Goal: Task Accomplishment & Management: Manage account settings

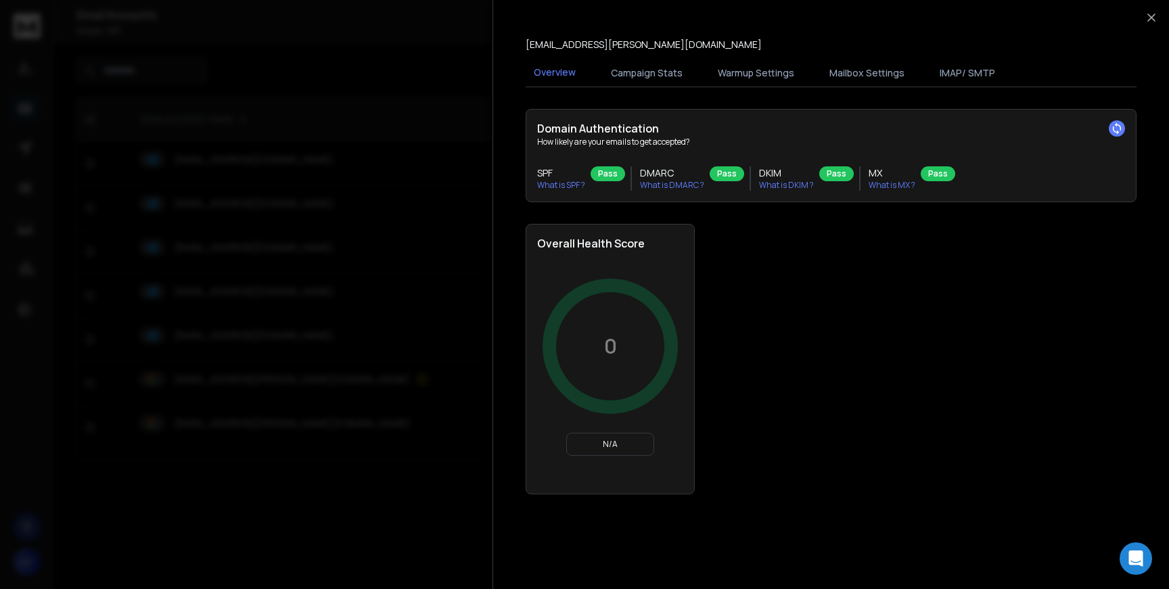
click at [344, 129] on div at bounding box center [584, 294] width 1169 height 589
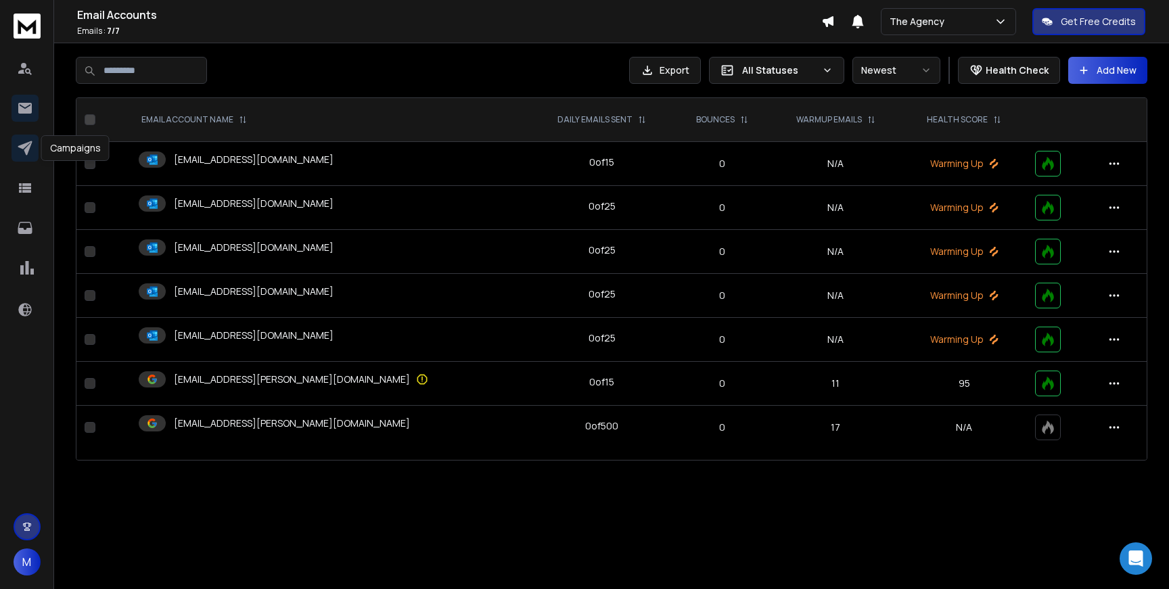
click at [18, 150] on icon at bounding box center [25, 148] width 16 height 16
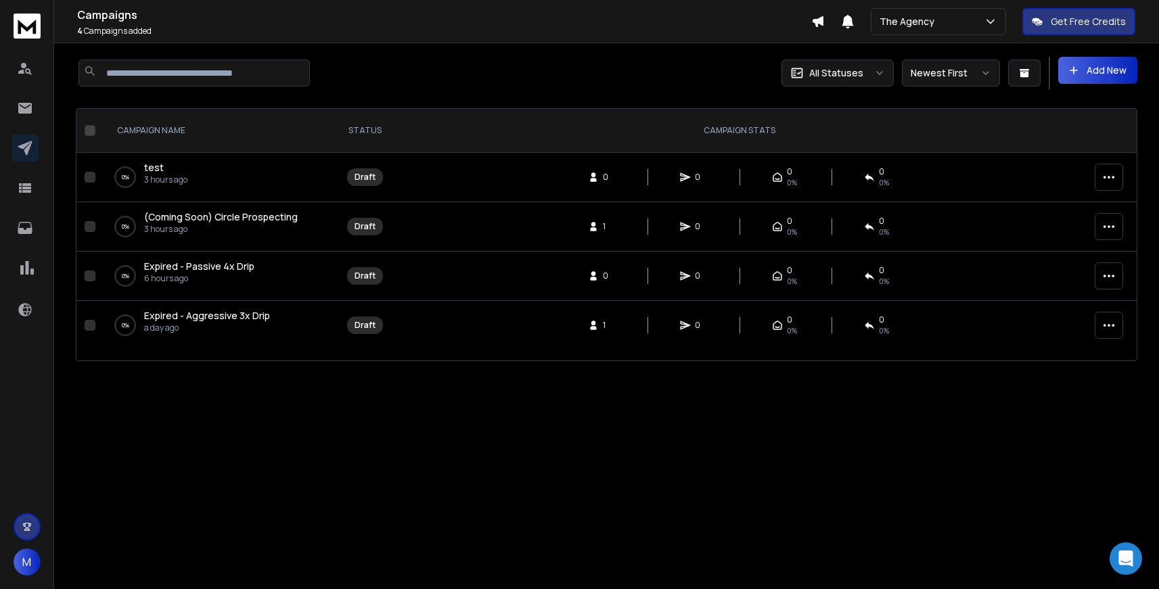
click at [198, 315] on span "Expired - Aggressive 3x Drip" at bounding box center [207, 315] width 126 height 13
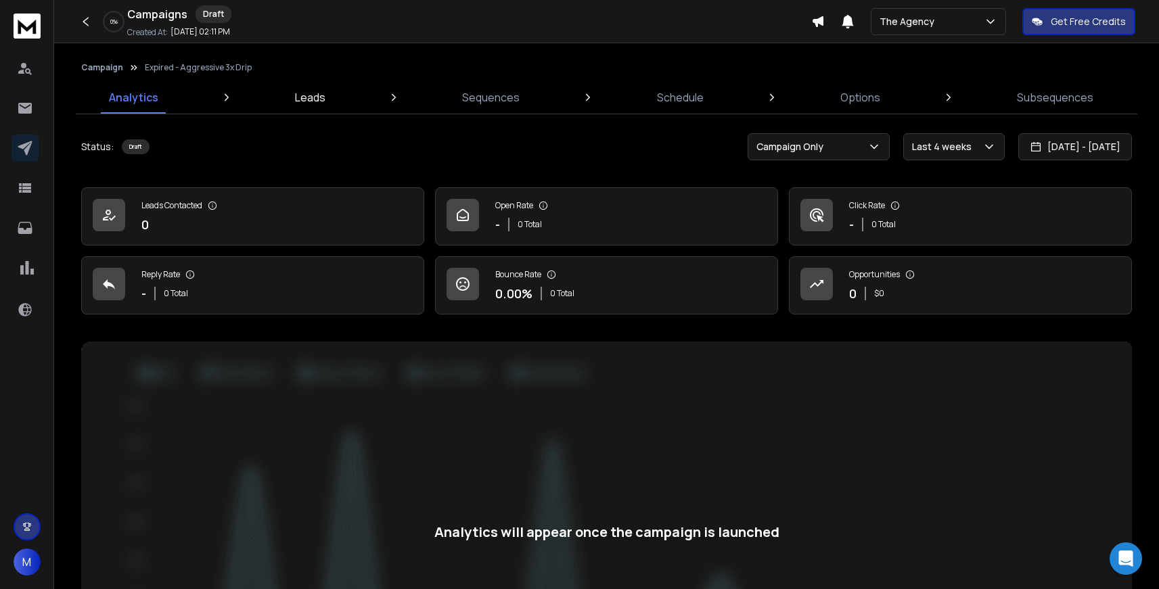
click at [307, 87] on link "Leads" at bounding box center [310, 97] width 47 height 32
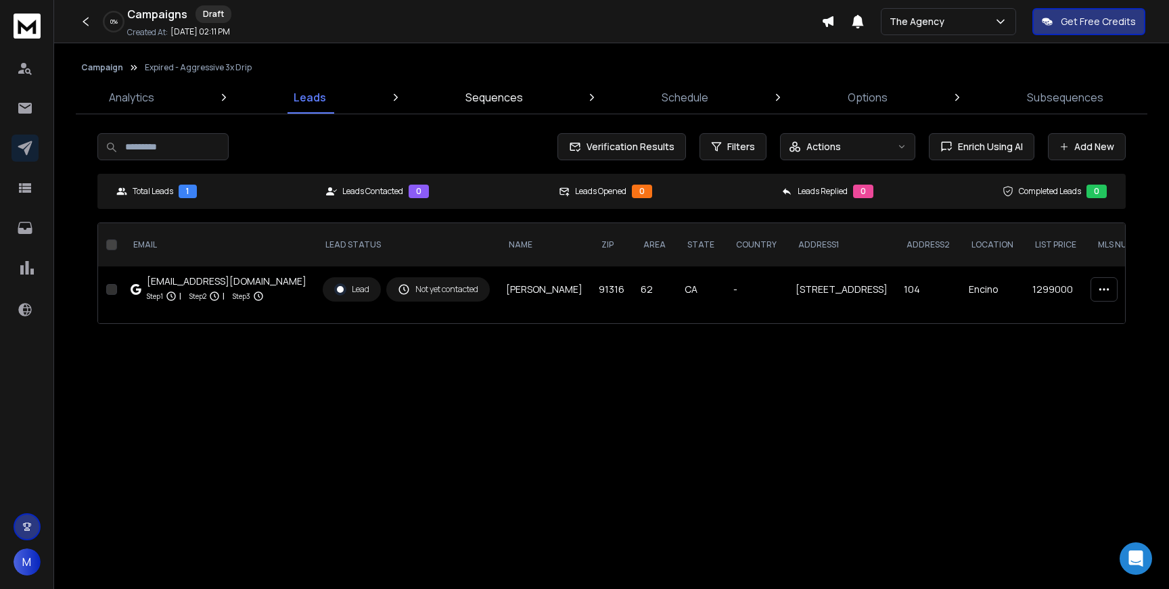
click at [492, 89] on p "Sequences" at bounding box center [494, 97] width 58 height 16
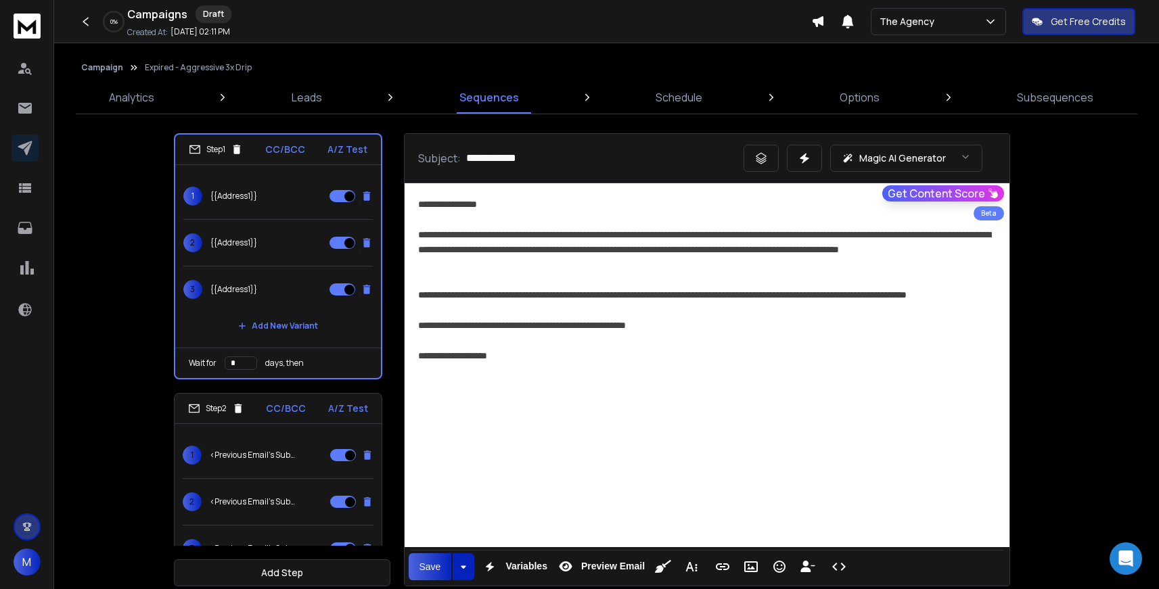
click at [421, 325] on div "**********" at bounding box center [707, 325] width 578 height 15
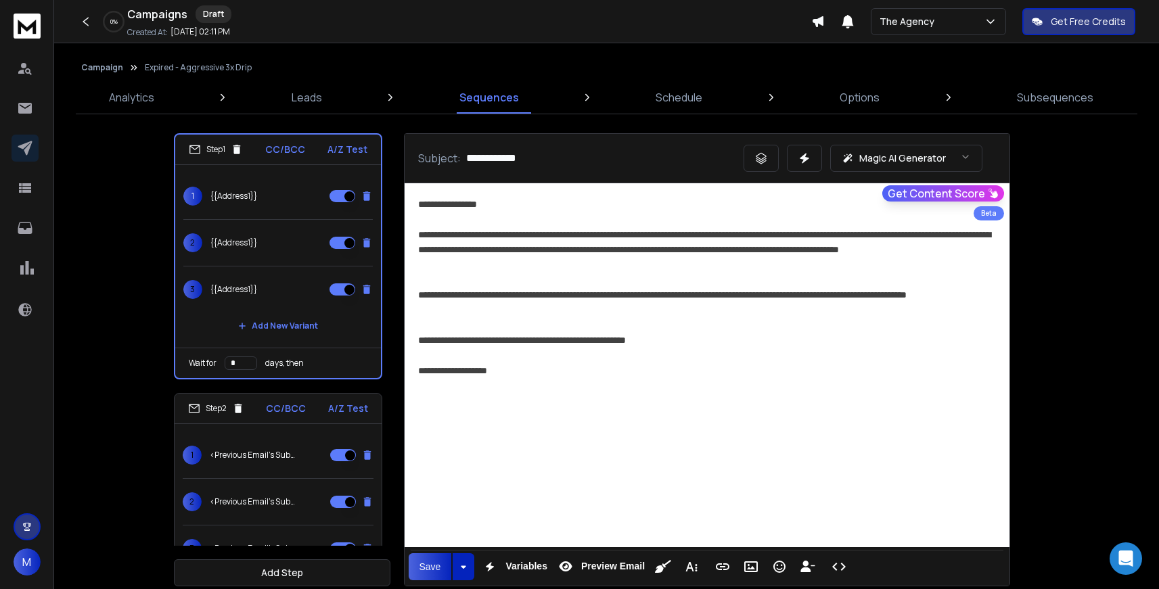
click at [260, 246] on div "2 {{Address1}}" at bounding box center [277, 243] width 189 height 47
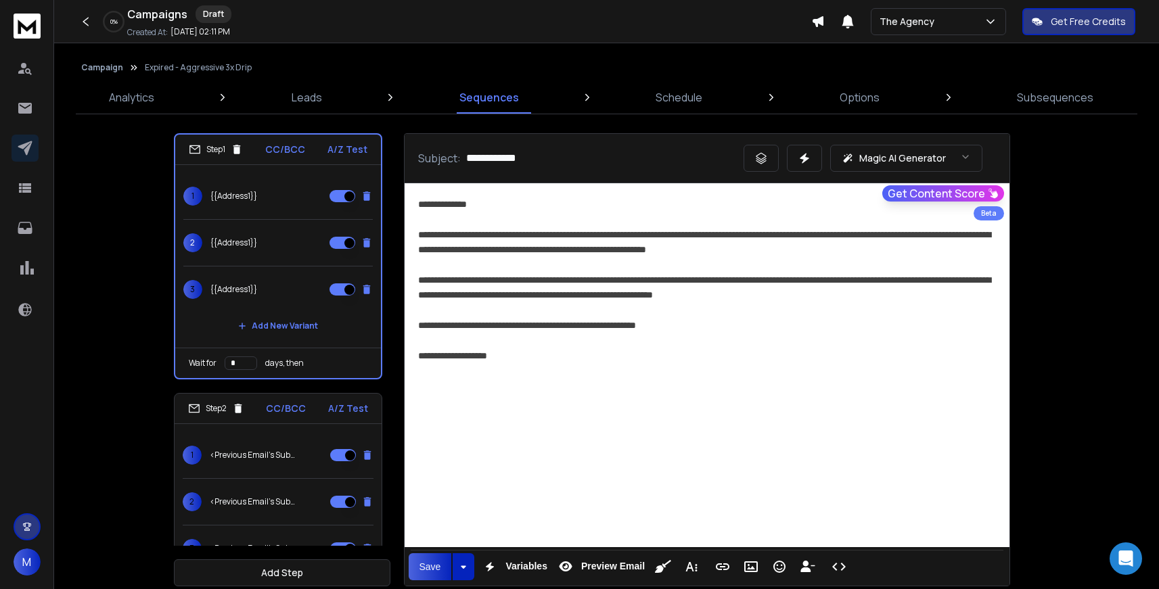
click at [233, 289] on p "{{Address1}}" at bounding box center [233, 289] width 47 height 11
click at [243, 256] on div "2 {{Address1}}" at bounding box center [277, 243] width 189 height 47
click at [256, 214] on div "1 {{Address1}}" at bounding box center [277, 196] width 189 height 47
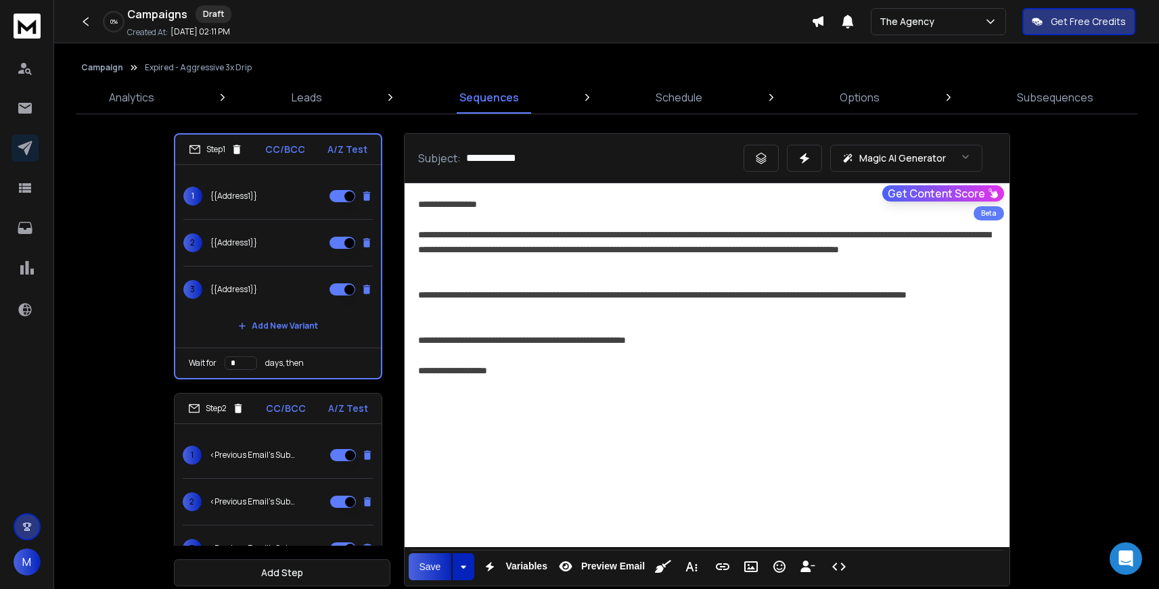
click at [255, 256] on div "2 {{Address1}}" at bounding box center [277, 243] width 189 height 47
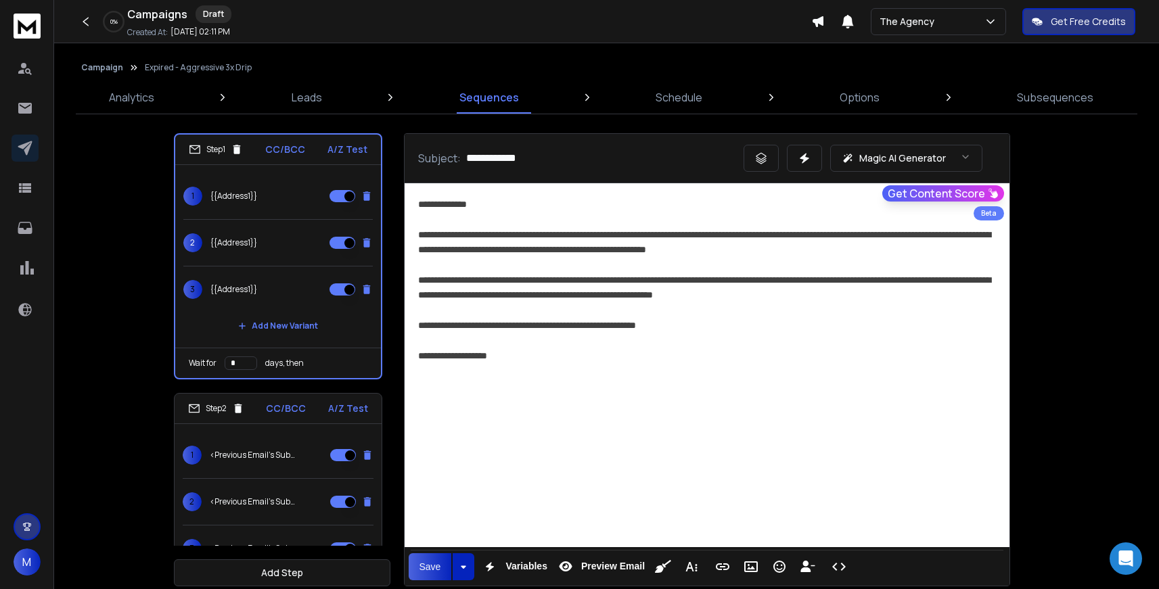
click at [250, 279] on div "3 {{Address1}}" at bounding box center [277, 290] width 189 height 46
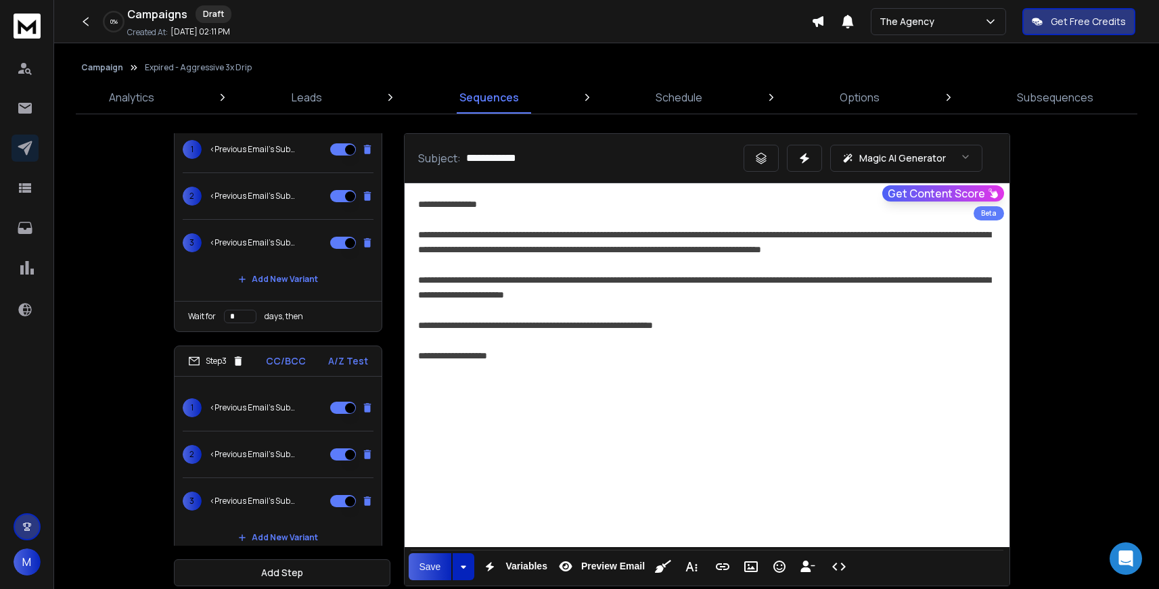
scroll to position [309, 0]
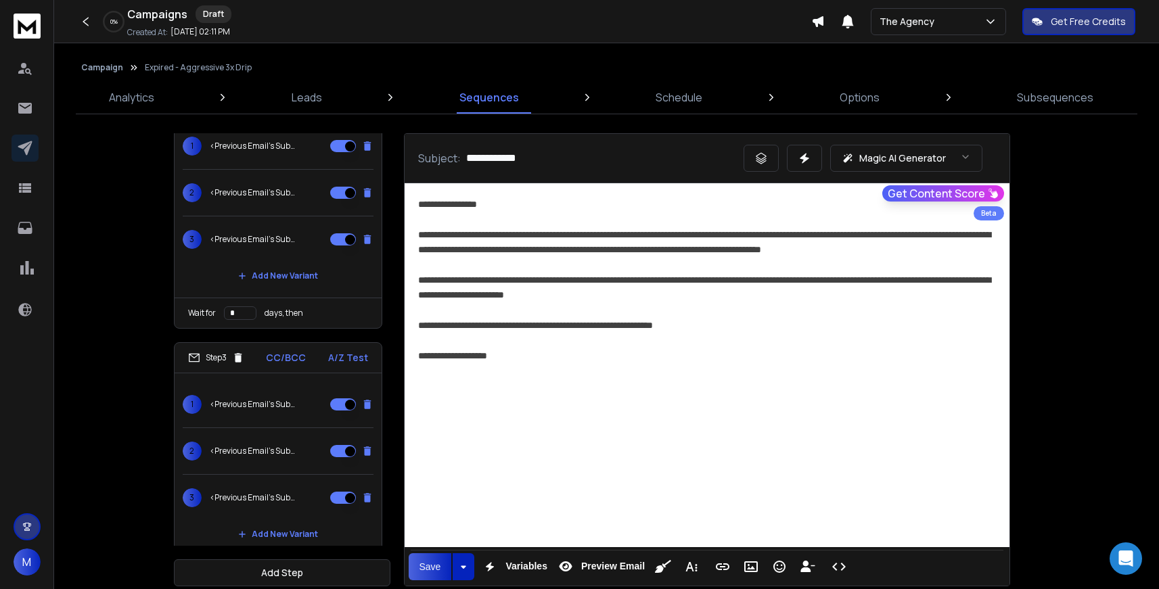
click at [279, 408] on p "<Previous Email's Subject>" at bounding box center [253, 404] width 87 height 11
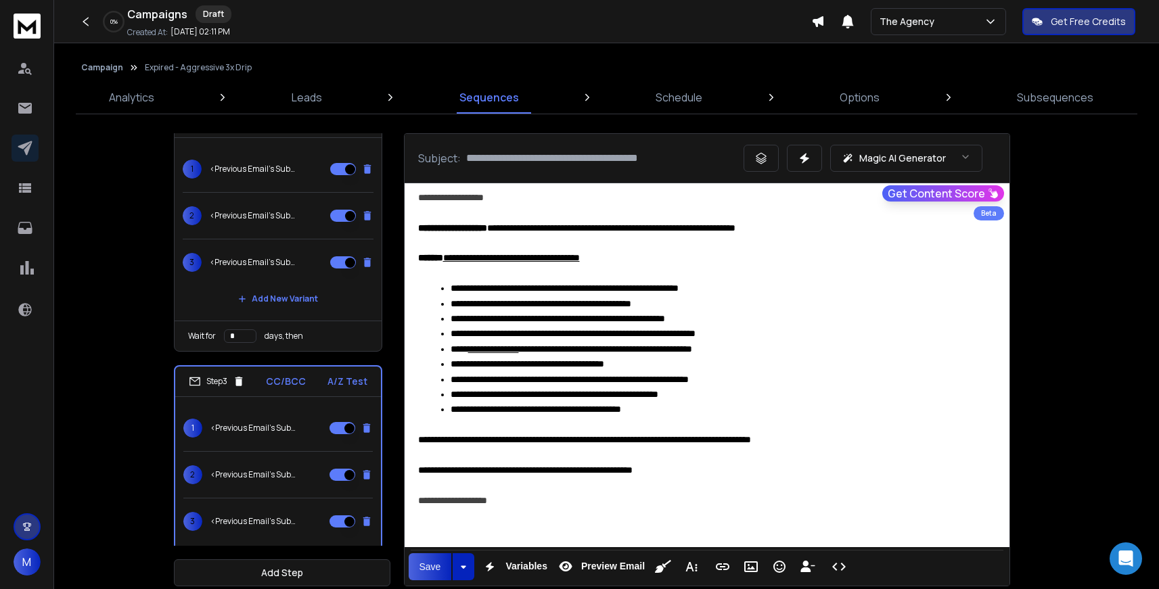
scroll to position [286, 0]
click at [254, 475] on p "<Previous Email's Subject>" at bounding box center [253, 473] width 87 height 11
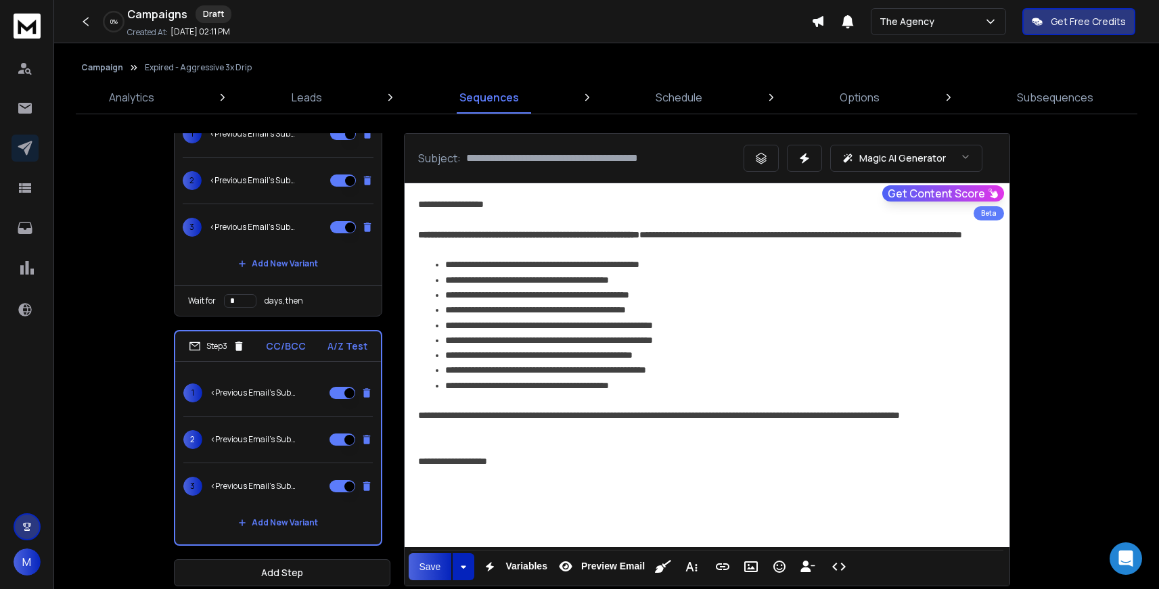
scroll to position [319, 0]
click at [257, 490] on p "<Previous Email's Subject>" at bounding box center [253, 487] width 87 height 11
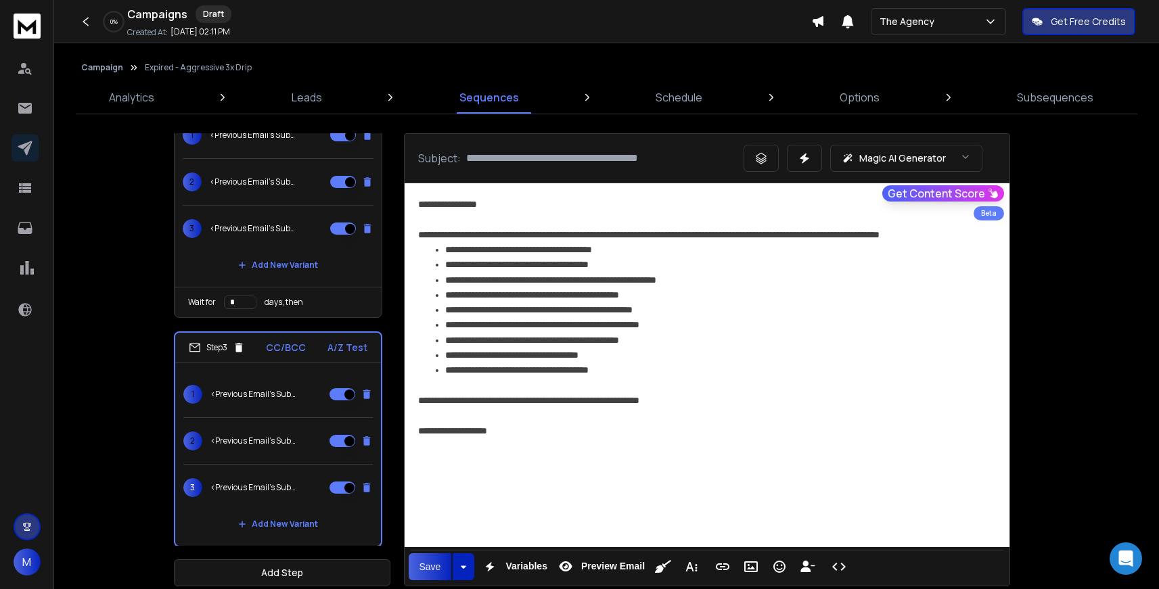
click at [259, 467] on div "3 <Previous Email's Subject>" at bounding box center [277, 488] width 189 height 46
click at [260, 453] on div "2 <Previous Email's Subject>" at bounding box center [277, 441] width 189 height 47
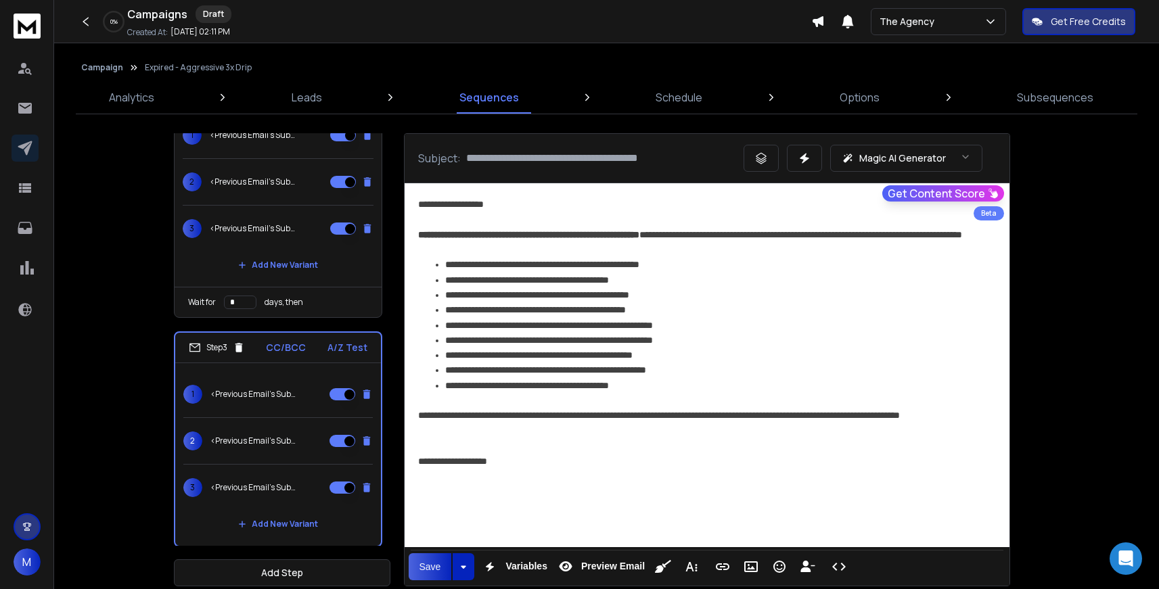
click at [261, 429] on div "2 <Previous Email's Subject>" at bounding box center [277, 441] width 189 height 47
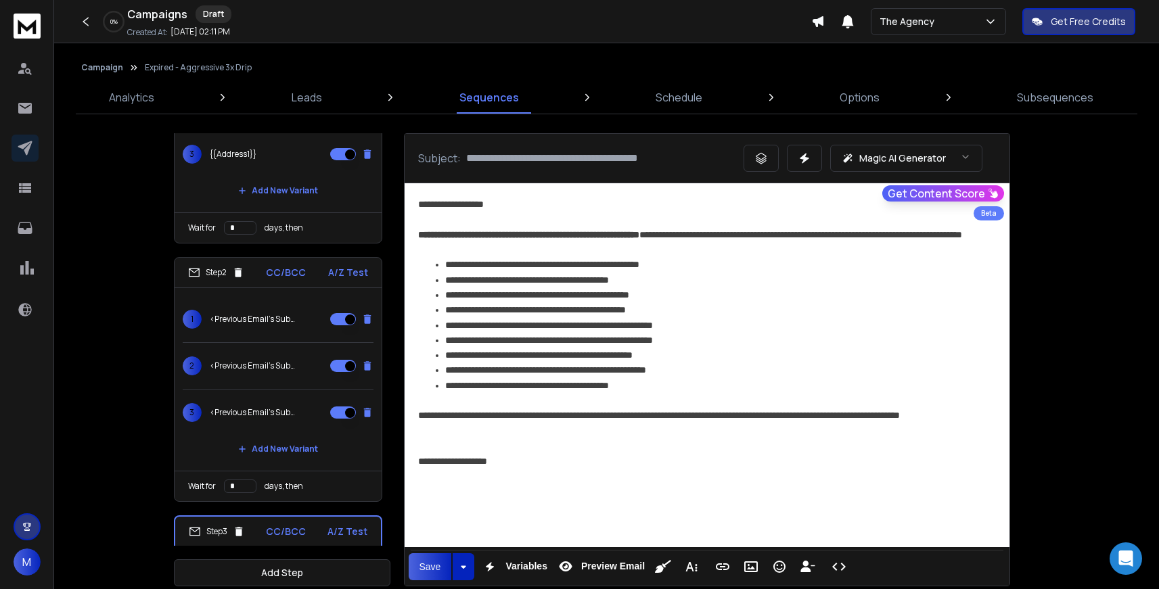
scroll to position [0, 0]
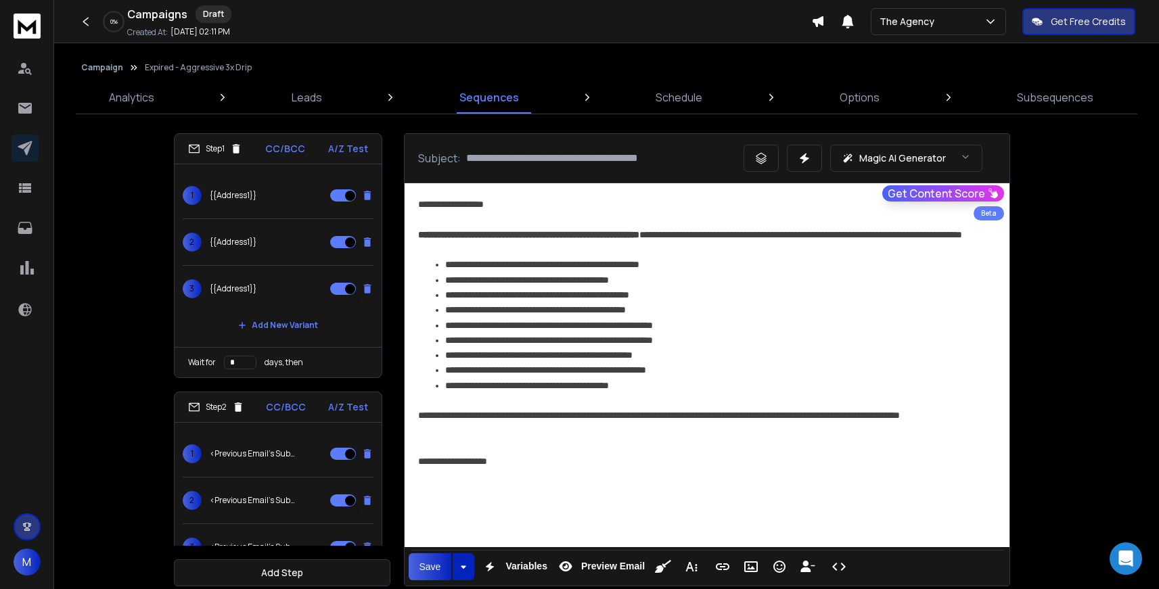
click at [241, 188] on div "1 {{Address1}}" at bounding box center [220, 195] width 74 height 19
type input "**********"
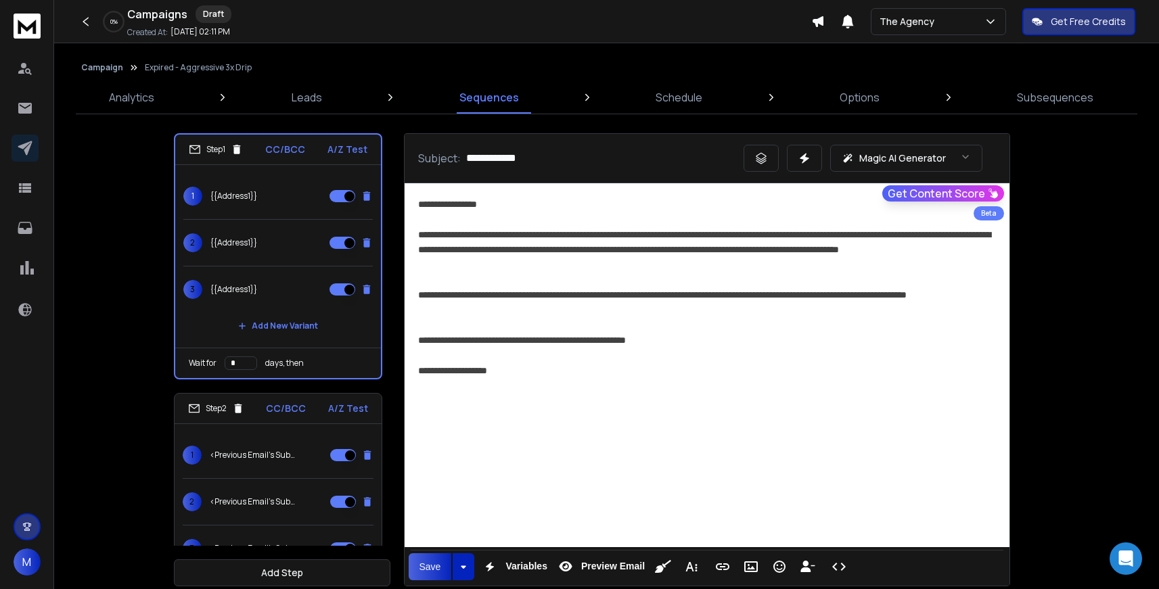
click at [257, 234] on div "2 {{Address1}}" at bounding box center [220, 242] width 74 height 19
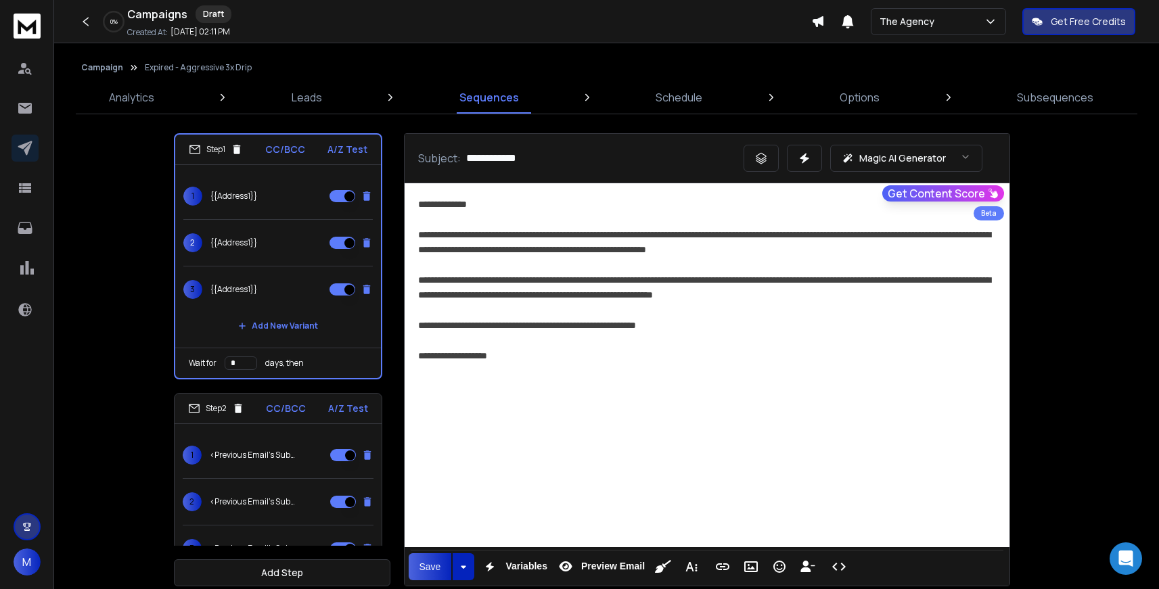
click at [264, 275] on div "3 {{Address1}}" at bounding box center [277, 290] width 189 height 46
click at [254, 191] on p "{{Address1}}" at bounding box center [233, 196] width 47 height 11
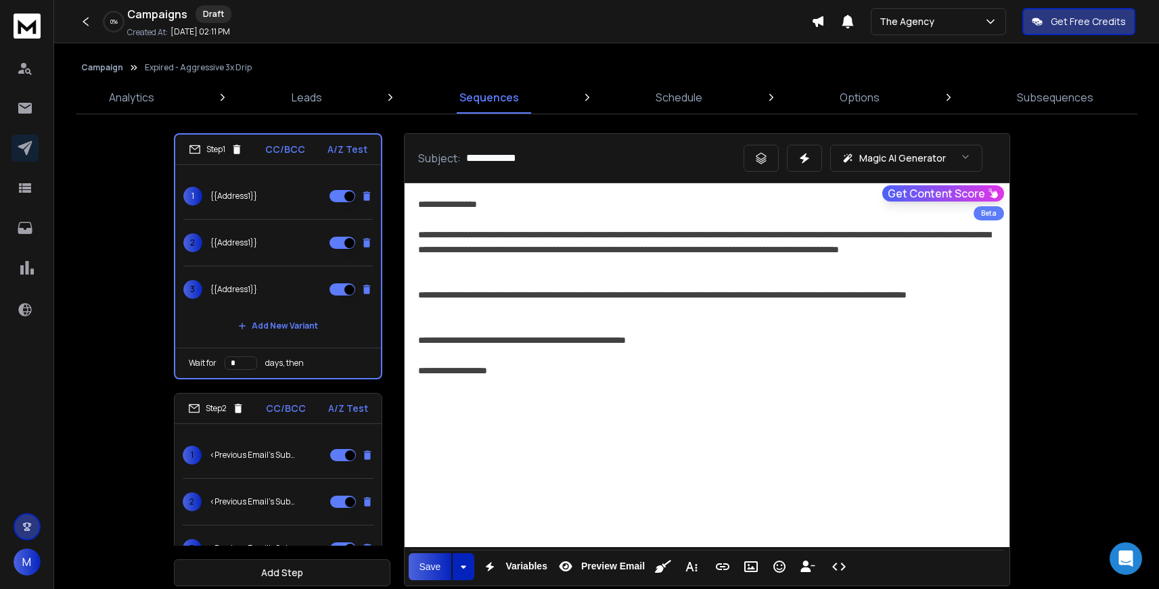
click at [254, 244] on p "{{Address1}}" at bounding box center [233, 242] width 47 height 11
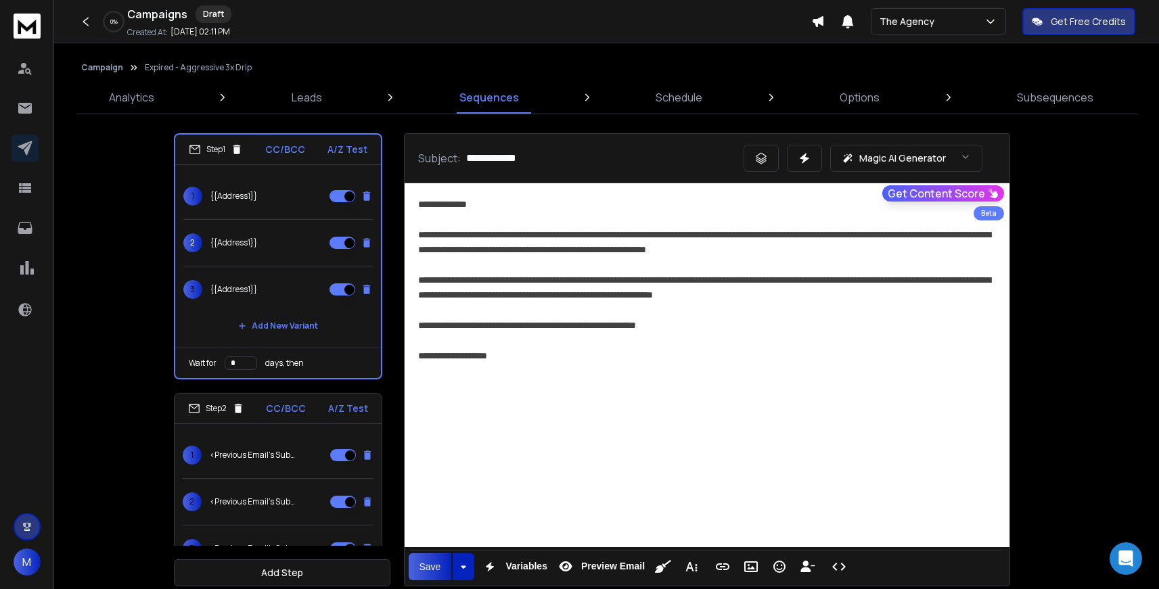
click at [258, 243] on div "2 {{Address1}}" at bounding box center [277, 243] width 189 height 47
click at [255, 198] on p "{{Address1}}" at bounding box center [233, 196] width 47 height 11
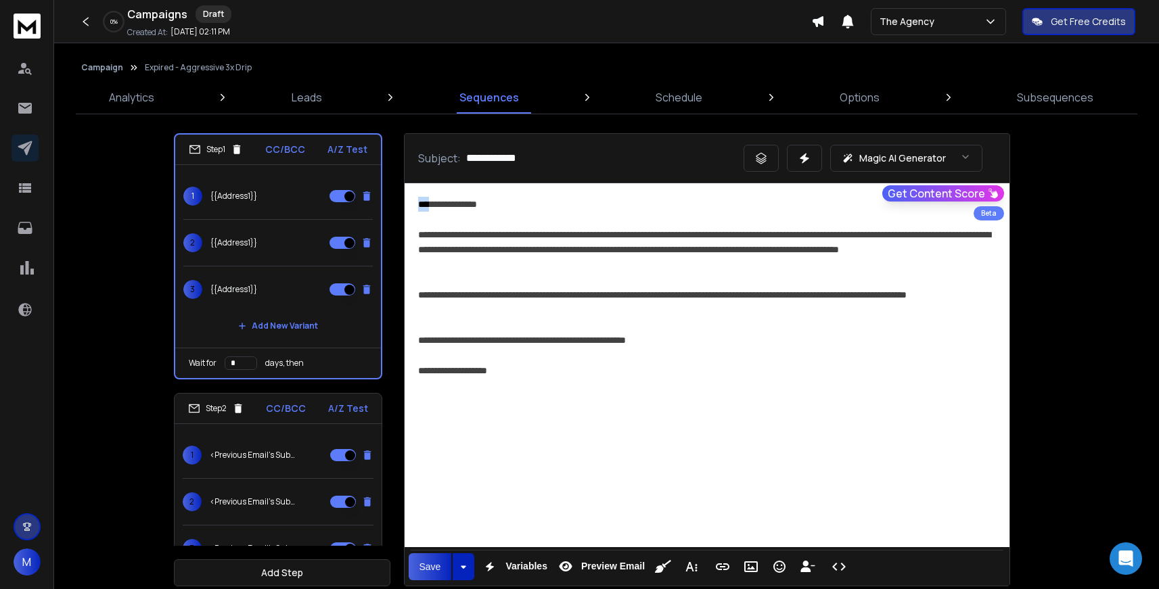
drag, startPoint x: 428, startPoint y: 208, endPoint x: 413, endPoint y: 208, distance: 14.9
click at [415, 208] on div "**********" at bounding box center [707, 360] width 605 height 354
click at [248, 286] on p "{{Address1}}" at bounding box center [233, 289] width 47 height 11
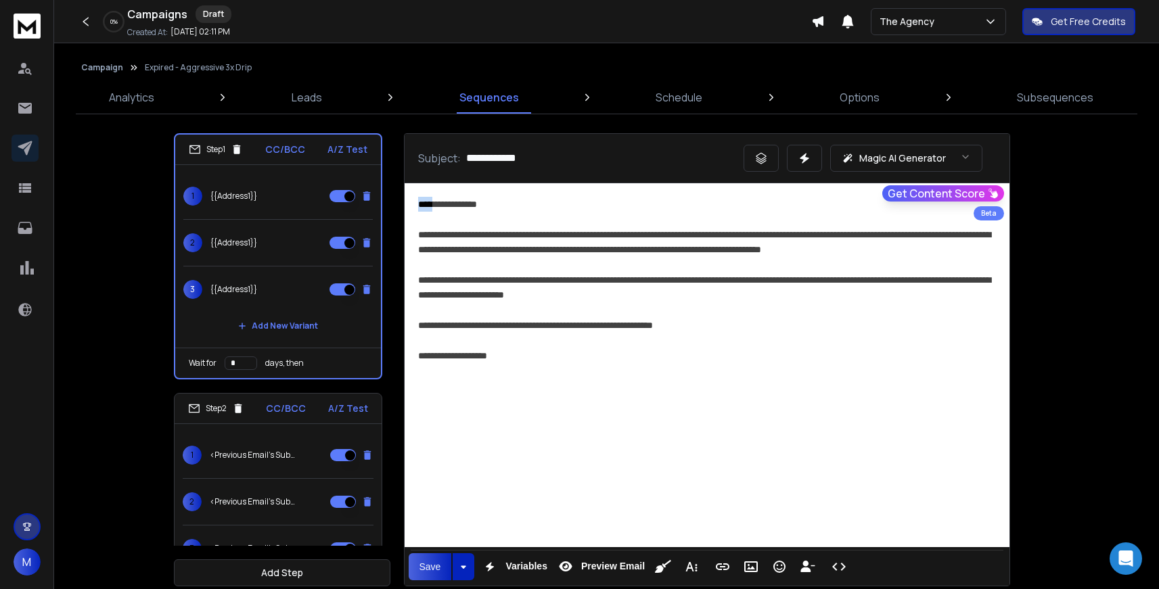
drag, startPoint x: 431, startPoint y: 206, endPoint x: 398, endPoint y: 206, distance: 32.5
click at [400, 206] on div "**********" at bounding box center [607, 359] width 866 height 453
click at [244, 458] on p "<Previous Email's Subject>" at bounding box center [253, 455] width 87 height 11
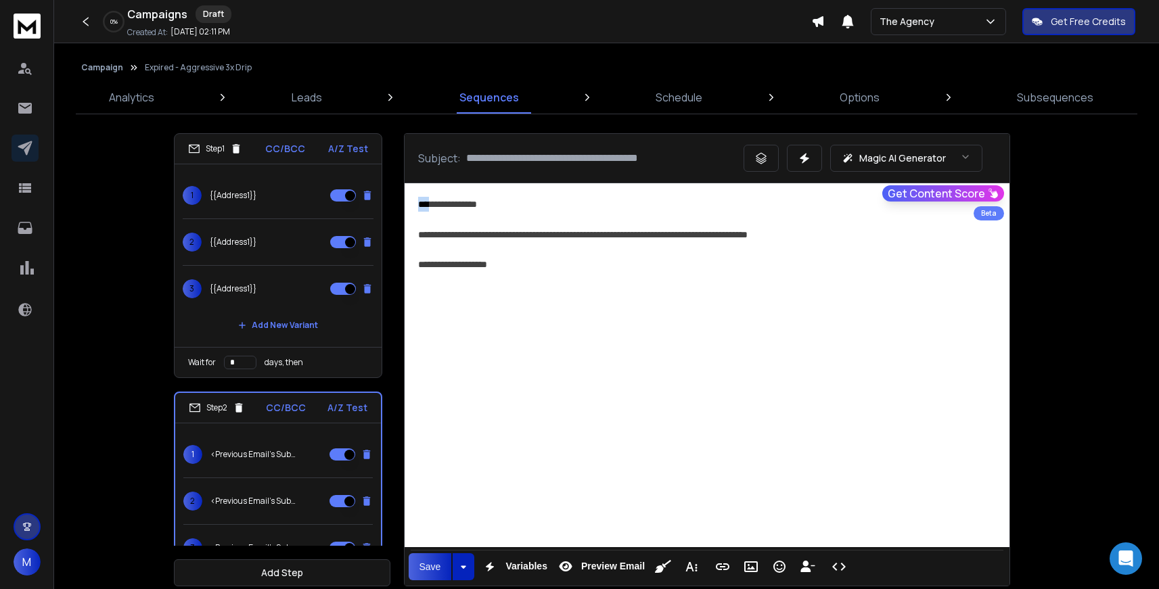
drag, startPoint x: 430, startPoint y: 205, endPoint x: 415, endPoint y: 205, distance: 15.6
click at [416, 205] on div "**********" at bounding box center [707, 360] width 605 height 354
click at [274, 497] on p "<Previous Email's Subject>" at bounding box center [253, 501] width 87 height 11
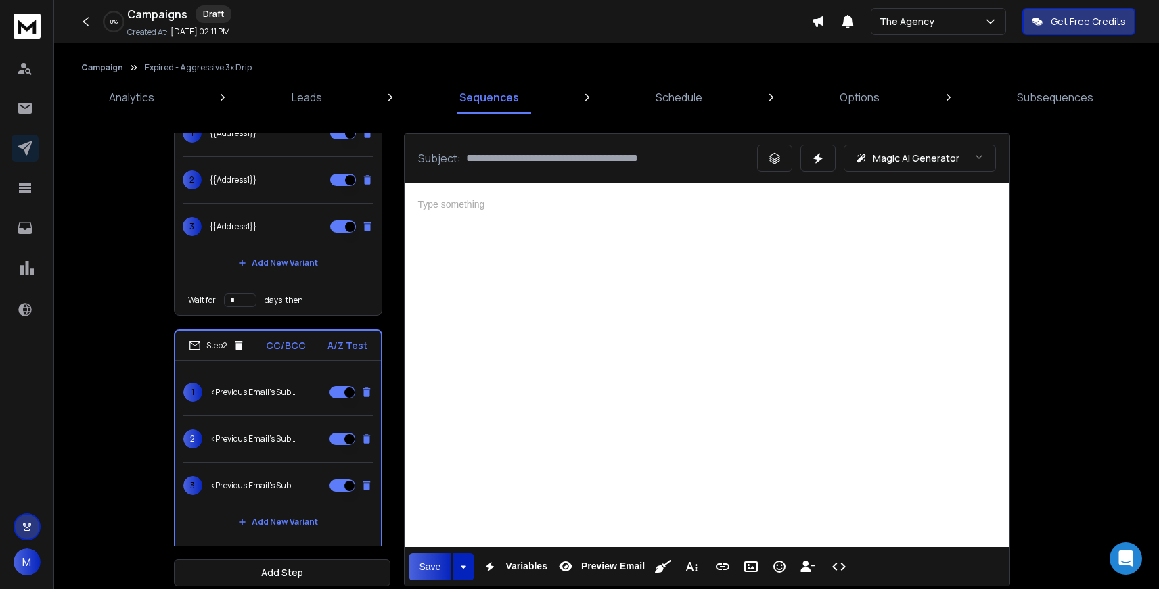
scroll to position [75, 0]
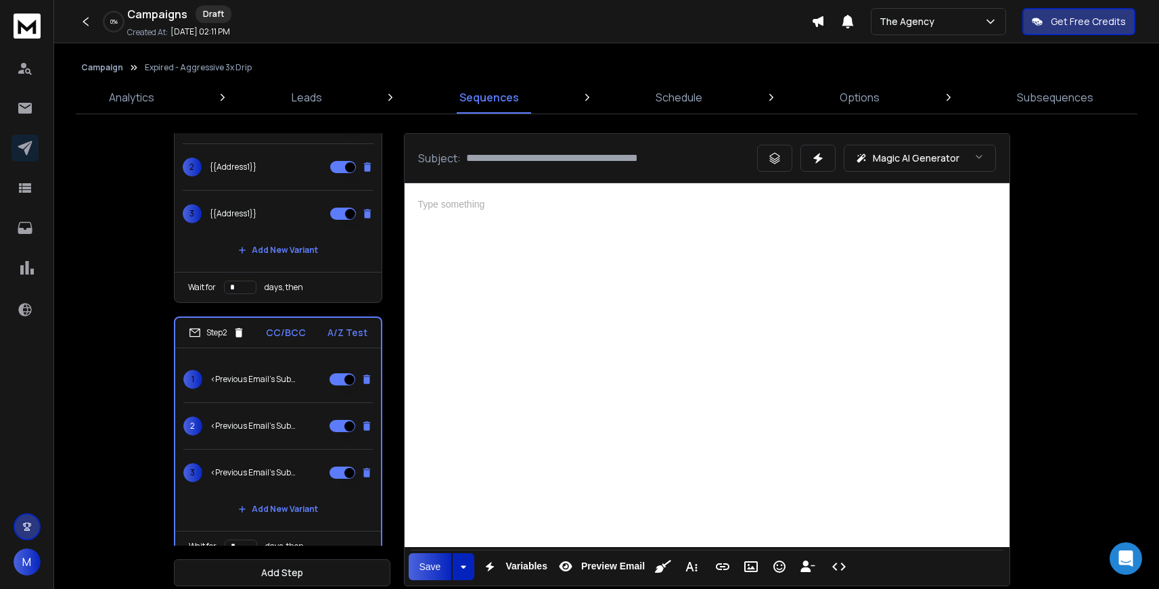
click at [254, 470] on p "<Previous Email's Subject>" at bounding box center [253, 472] width 87 height 11
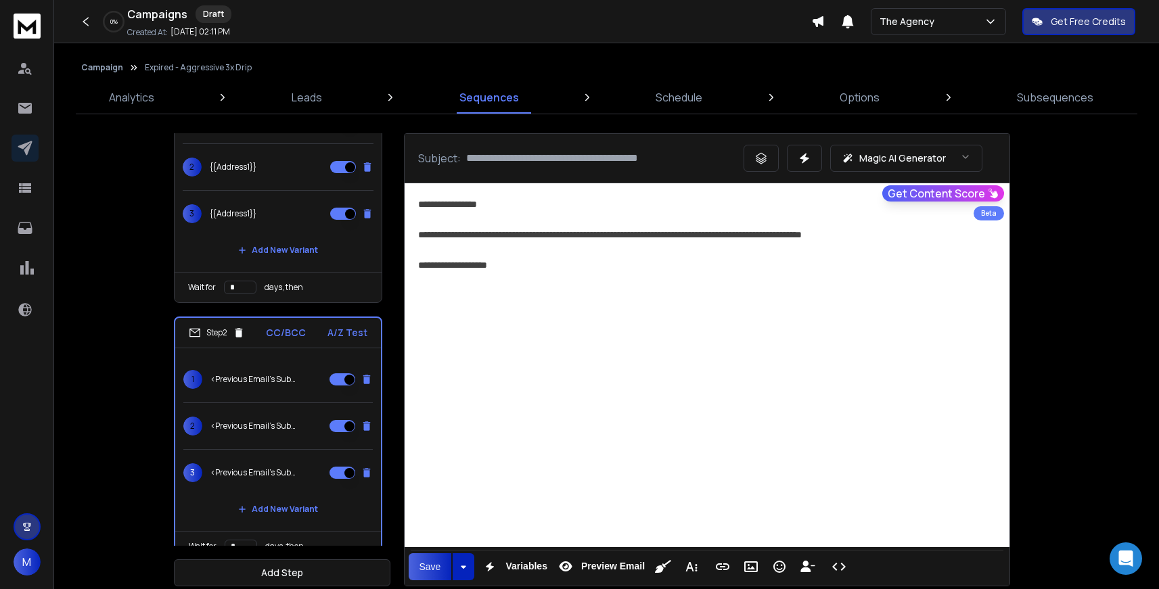
click at [254, 382] on p "<Previous Email's Subject>" at bounding box center [253, 379] width 87 height 11
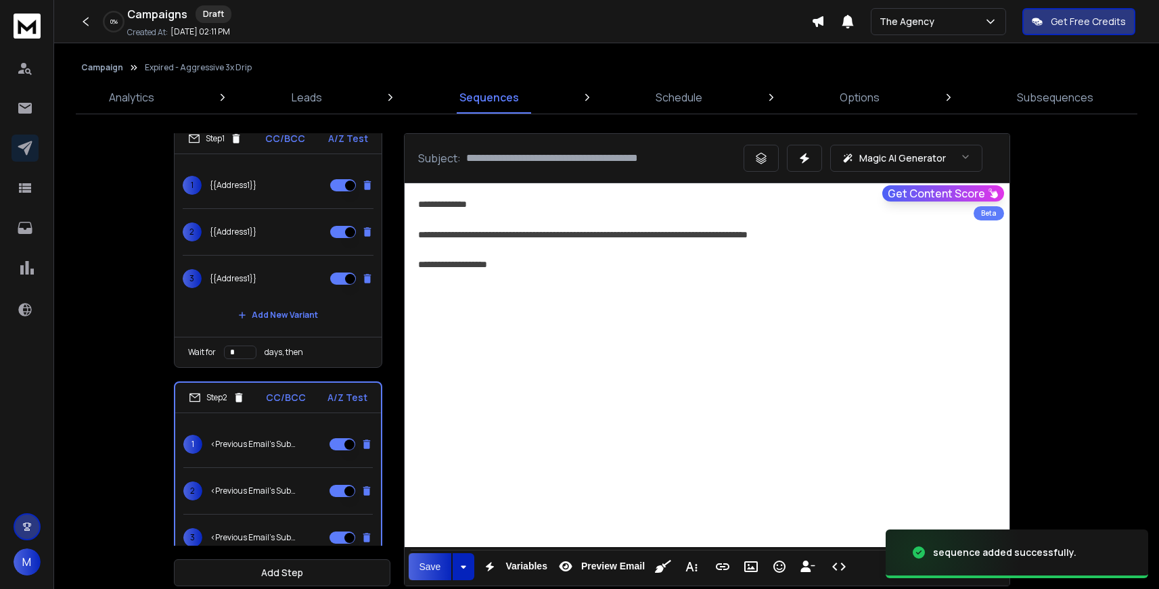
scroll to position [0, 0]
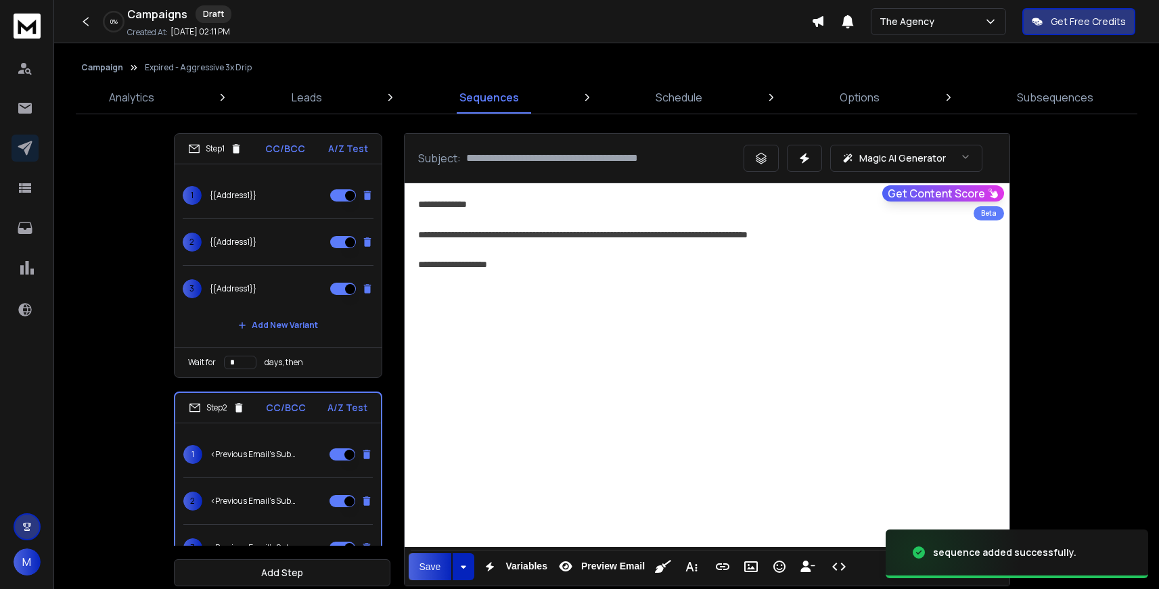
click at [249, 285] on p "{{Address1}}" at bounding box center [233, 288] width 47 height 11
type input "**********"
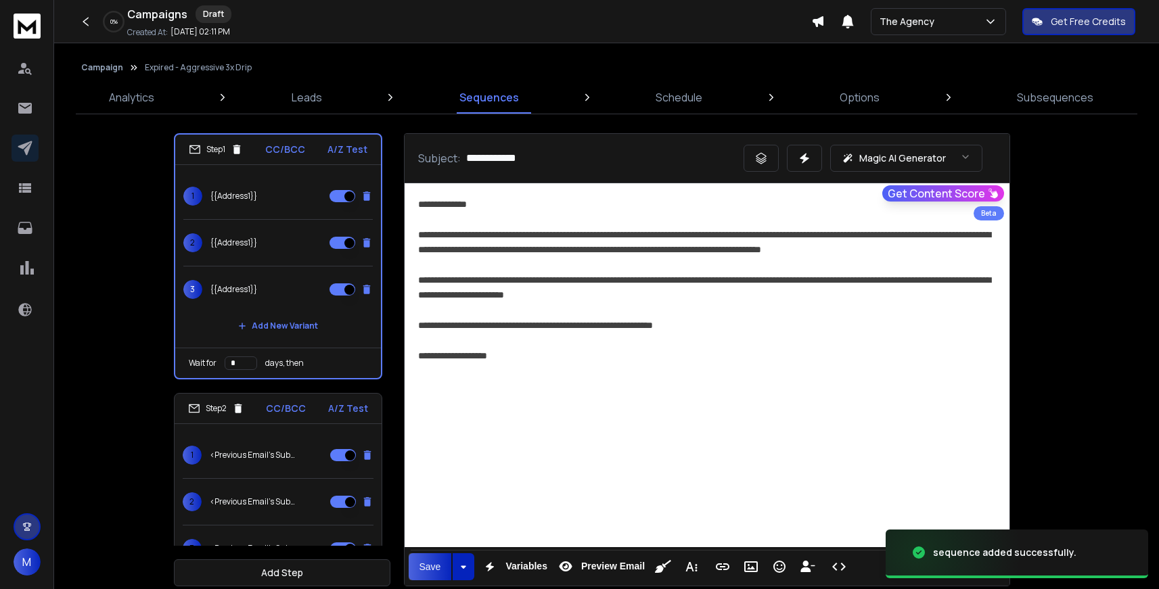
click at [258, 241] on div "2 {{Address1}}" at bounding box center [277, 243] width 189 height 47
click at [241, 205] on div "1 {{Address1}}" at bounding box center [220, 196] width 74 height 19
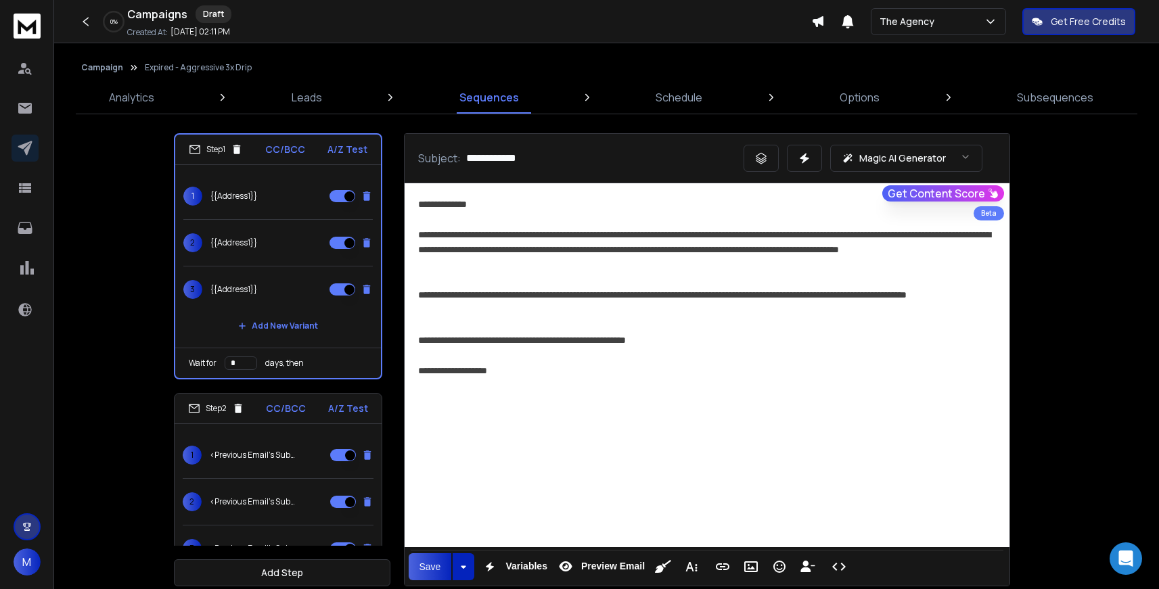
click at [954, 199] on button "Get Content Score" at bounding box center [943, 193] width 122 height 16
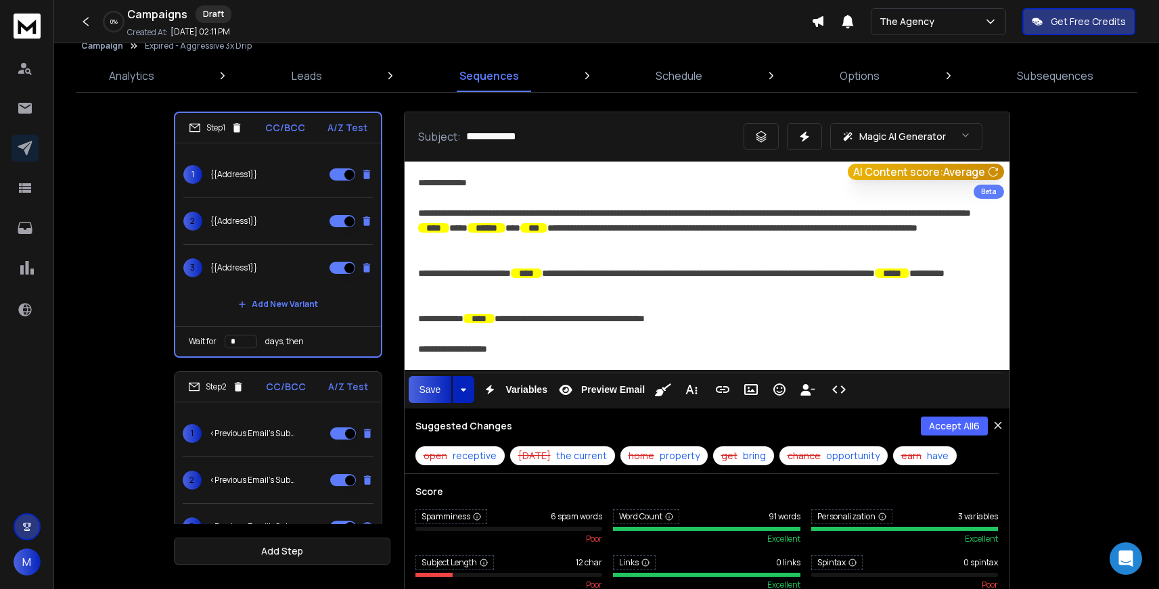
scroll to position [55, 0]
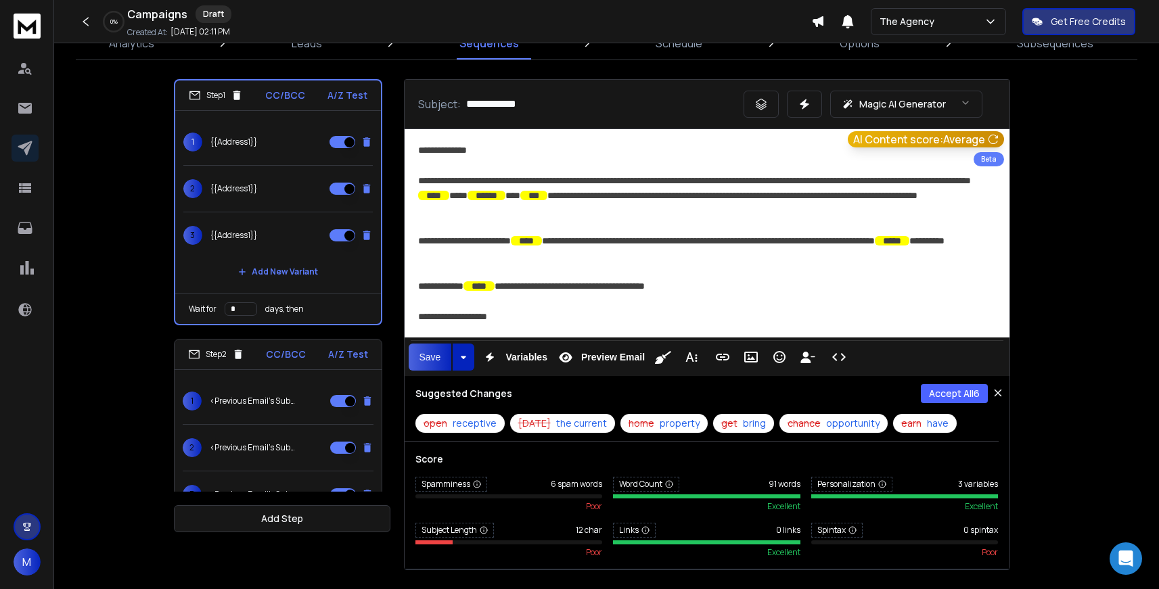
click at [1045, 170] on div "**********" at bounding box center [606, 325] width 1061 height 502
click at [139, 248] on div "**********" at bounding box center [606, 325] width 1061 height 502
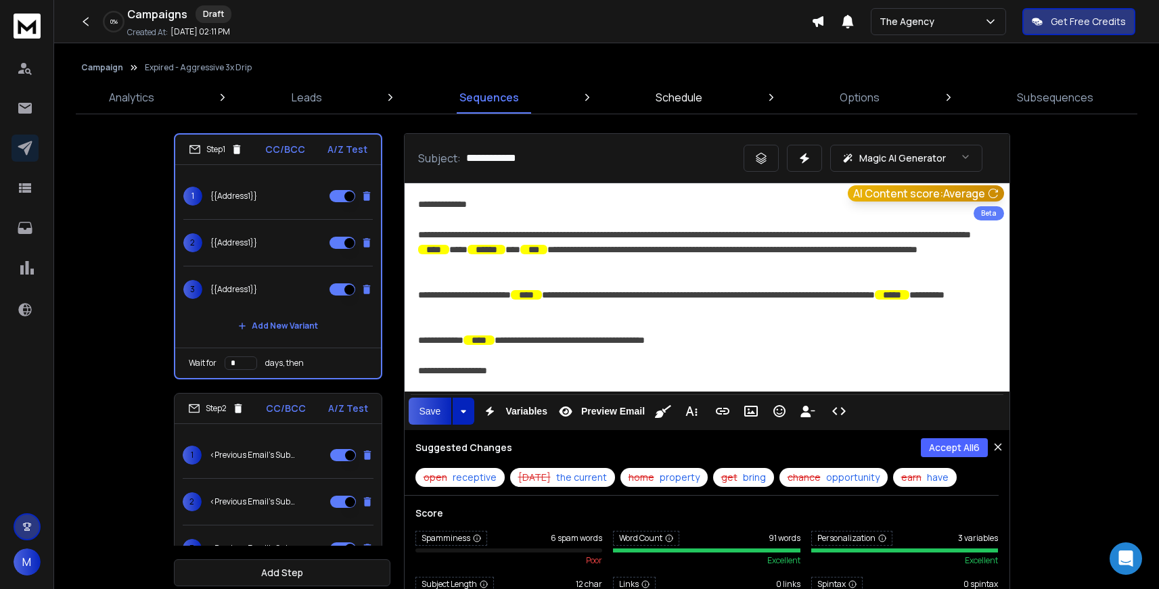
click at [671, 88] on link "Schedule" at bounding box center [678, 97] width 63 height 32
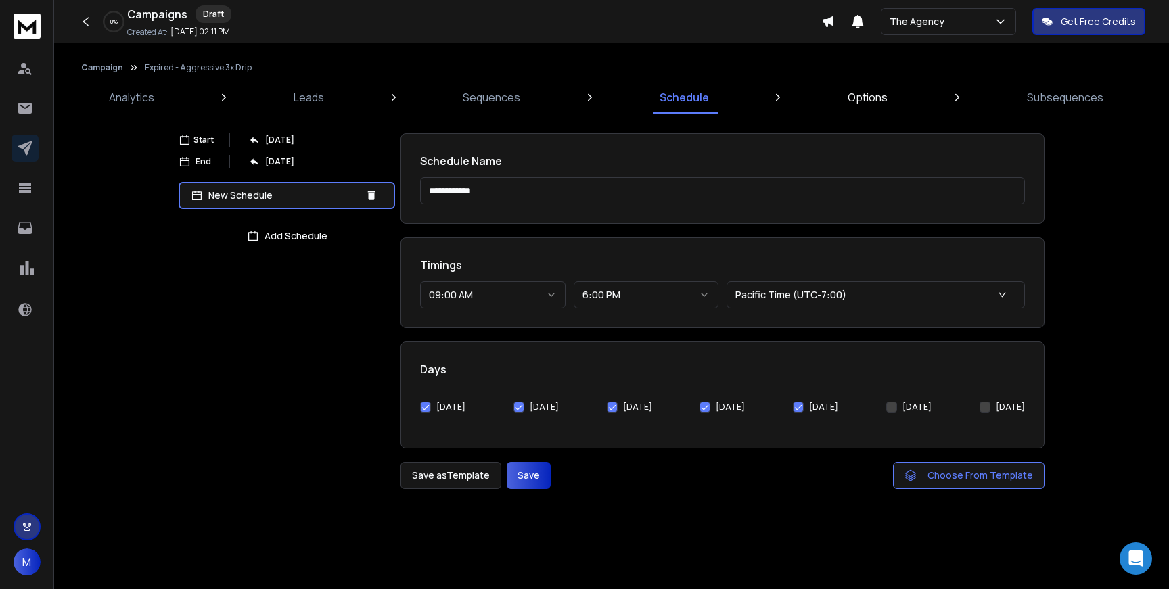
click at [880, 102] on p "Options" at bounding box center [868, 97] width 40 height 16
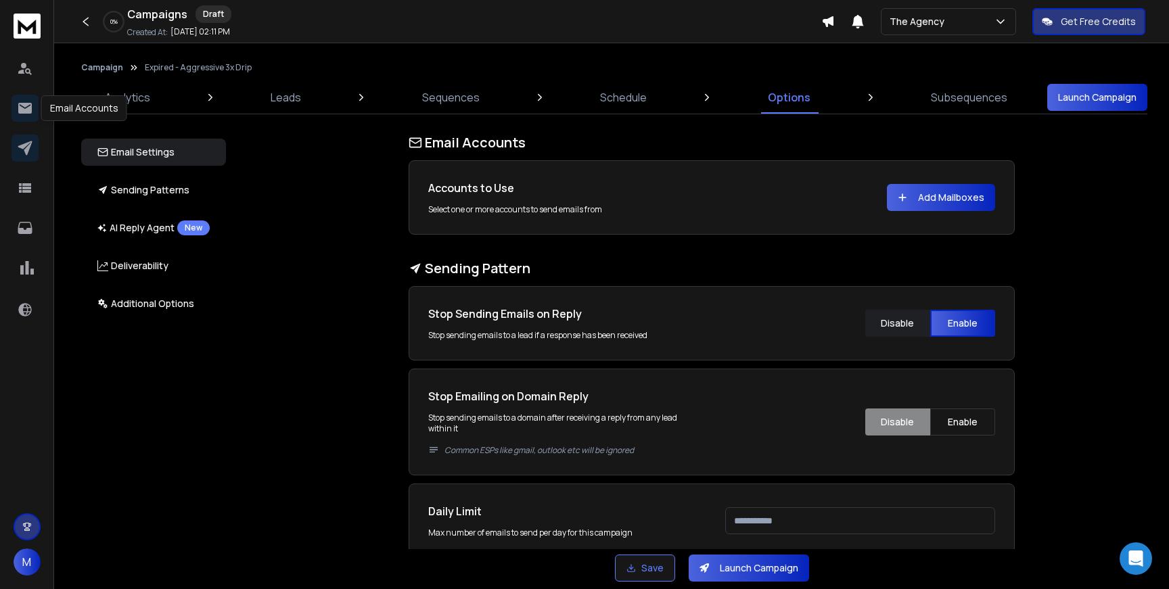
click at [26, 112] on icon at bounding box center [25, 108] width 14 height 11
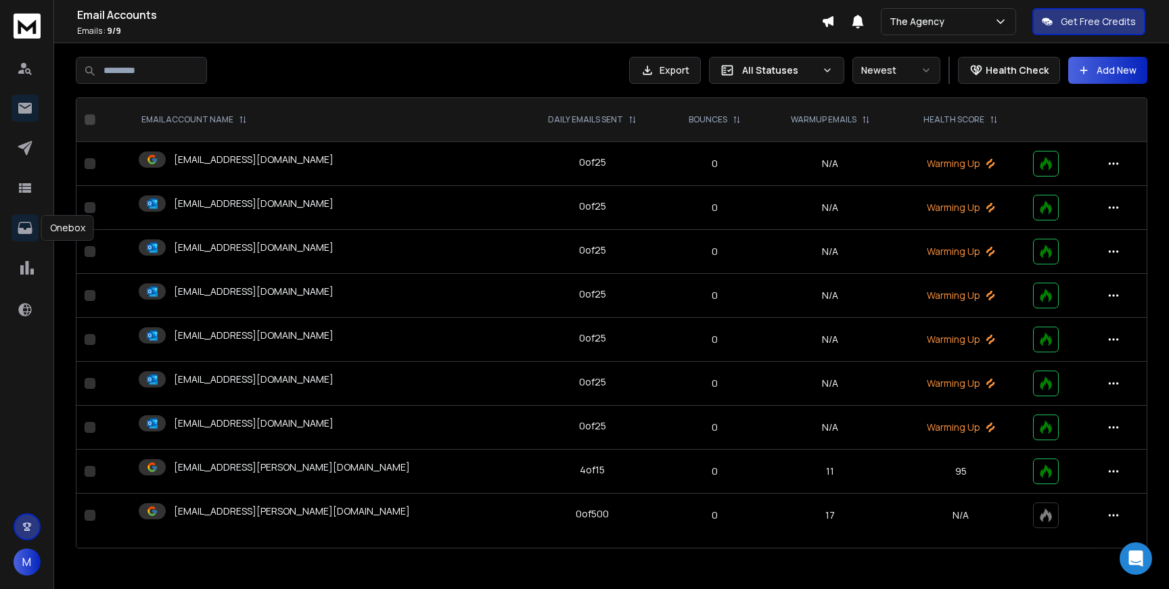
click at [27, 229] on icon at bounding box center [25, 228] width 14 height 12
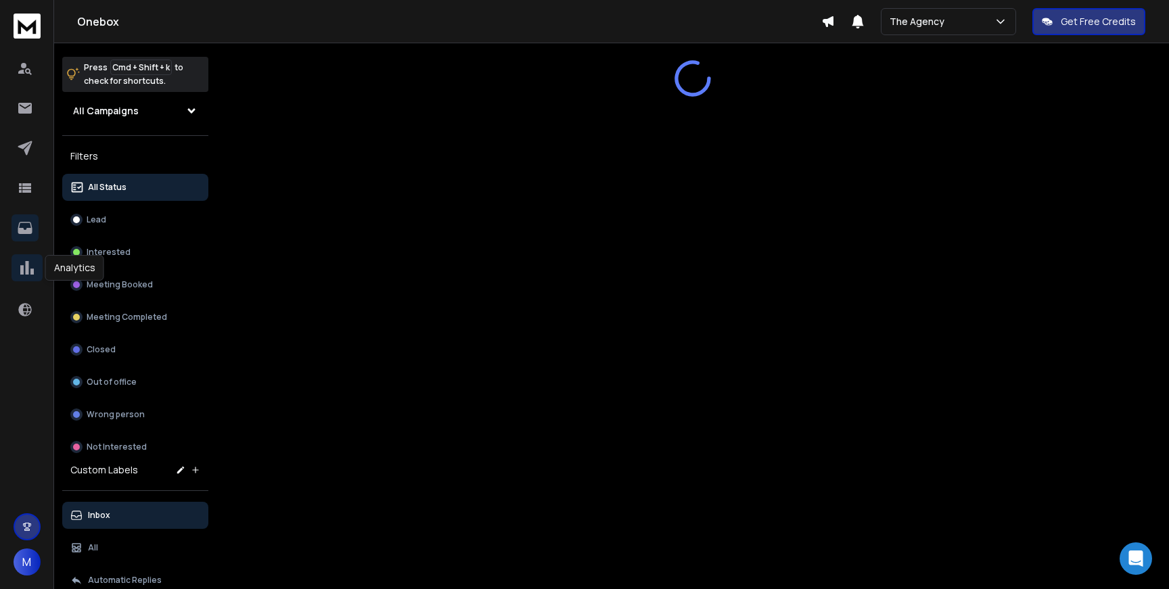
click at [26, 269] on icon at bounding box center [27, 268] width 14 height 14
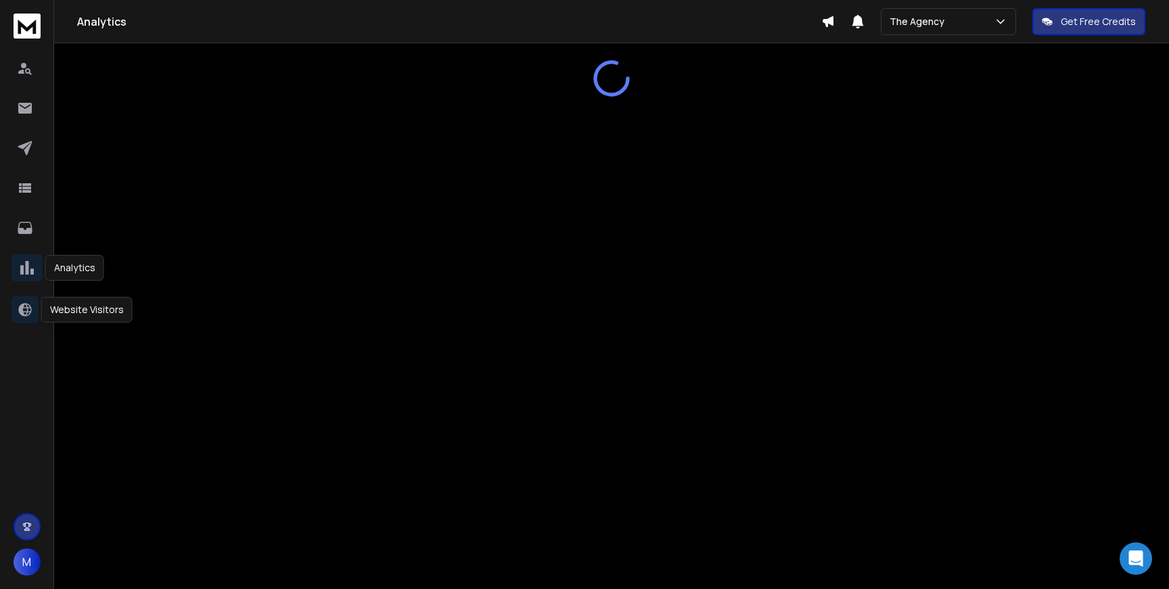
click at [27, 311] on icon at bounding box center [25, 310] width 14 height 14
click at [24, 275] on icon at bounding box center [27, 268] width 20 height 20
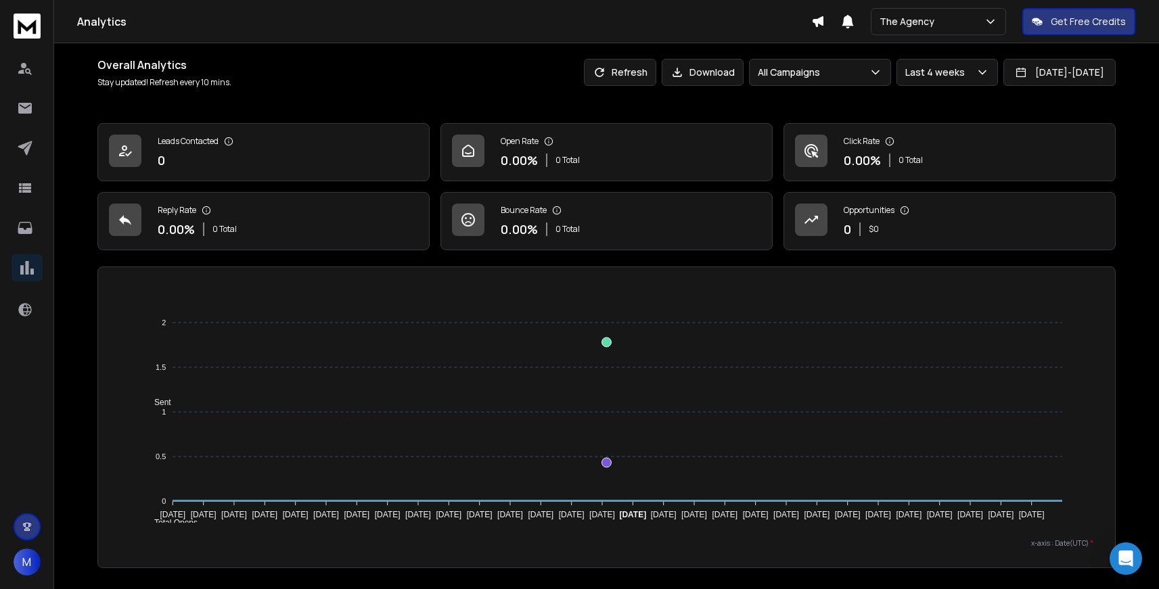
click at [1090, 4] on div "Analytics The Agency Get Free Credits" at bounding box center [579, 21] width 1159 height 43
click at [1082, 16] on p "Get Free Credits" at bounding box center [1088, 22] width 75 height 14
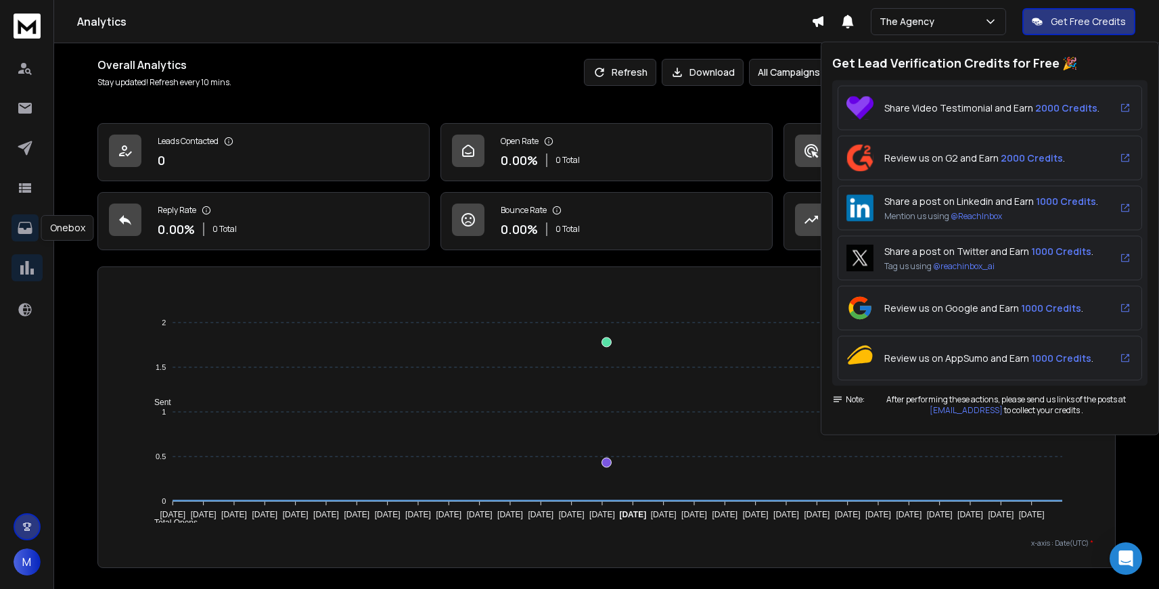
click at [23, 226] on icon at bounding box center [25, 228] width 16 height 16
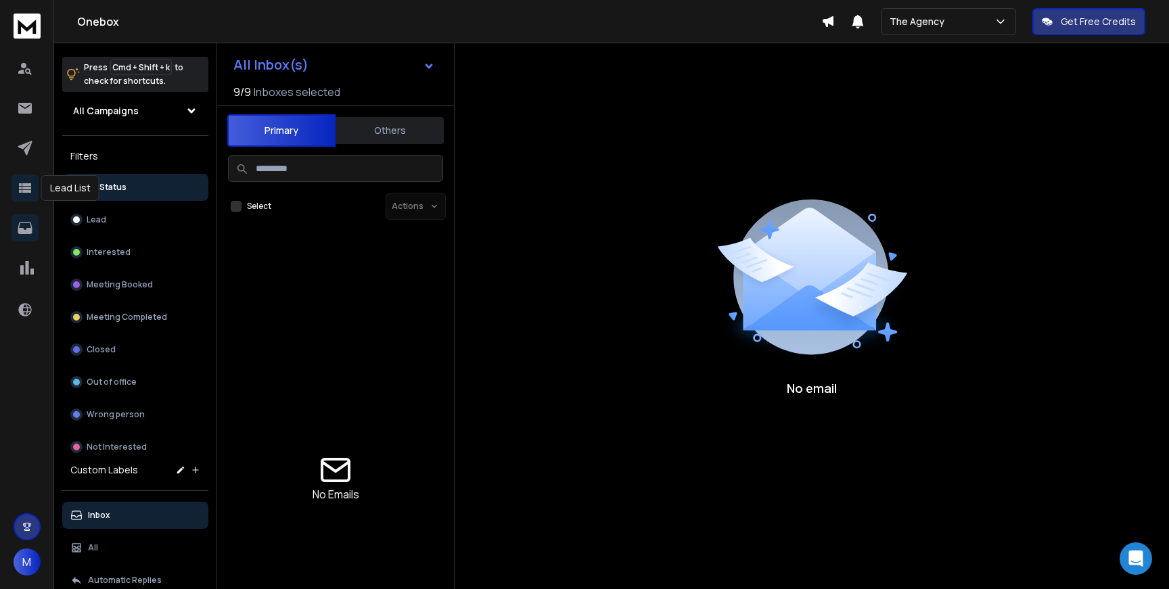
click at [26, 185] on icon at bounding box center [25, 188] width 16 height 16
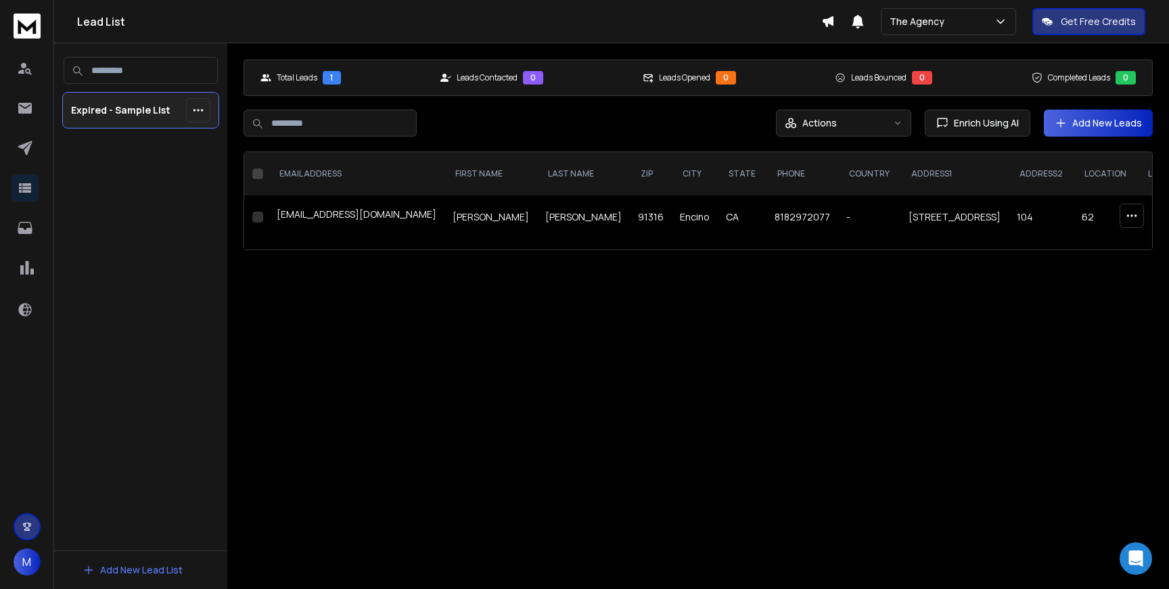
click at [259, 213] on button "button" at bounding box center [257, 217] width 11 height 11
click at [916, 124] on icon "button" at bounding box center [910, 123] width 12 height 12
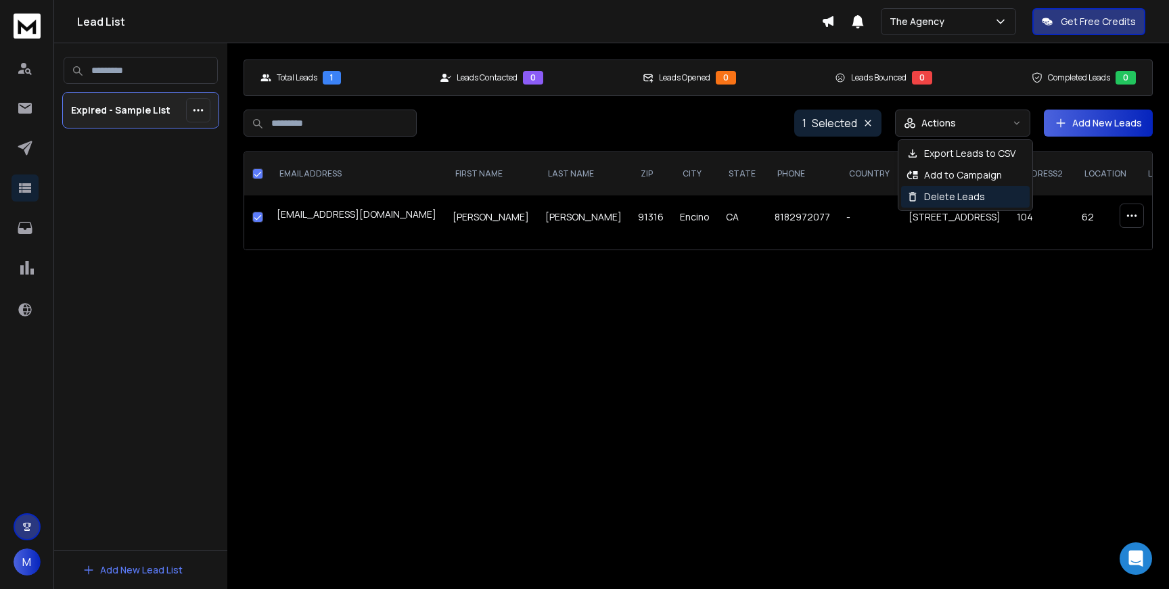
click at [934, 279] on div "Get only verified leads with our AI-powered Lead Finder, starting at $22/mo Try…" at bounding box center [584, 294] width 1169 height 589
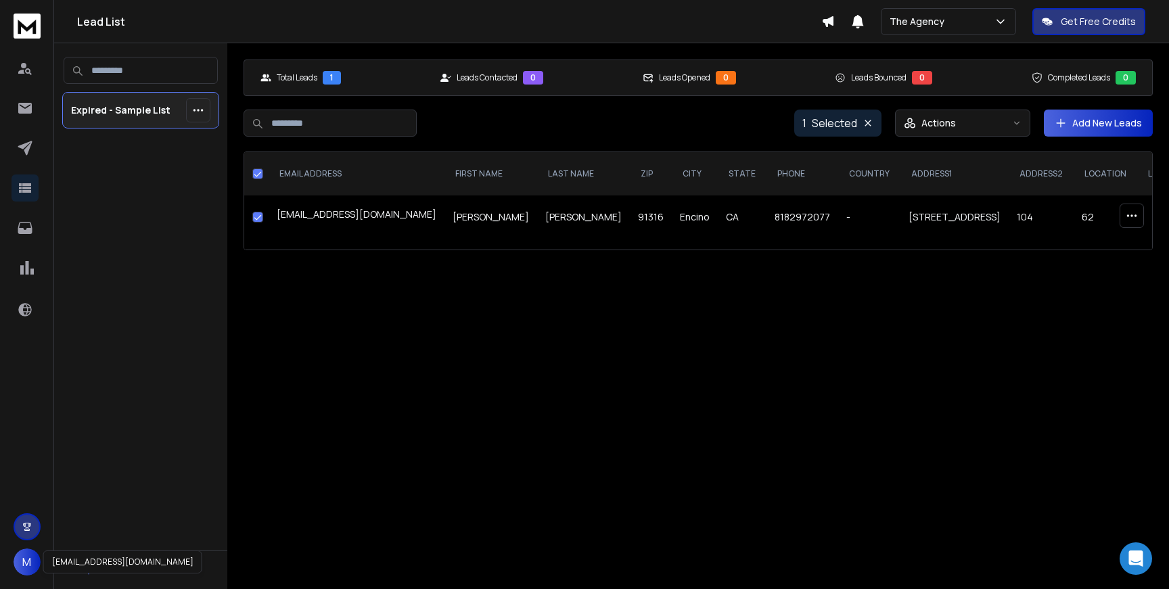
click at [25, 559] on span "M" at bounding box center [27, 562] width 27 height 27
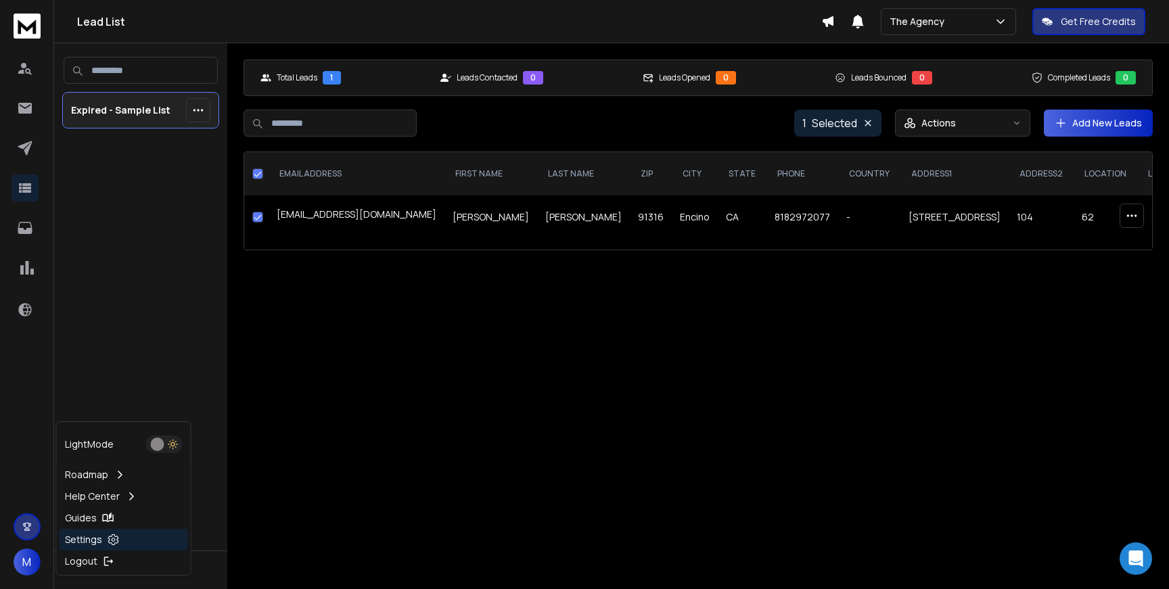
click at [82, 535] on p "Settings" at bounding box center [83, 540] width 37 height 14
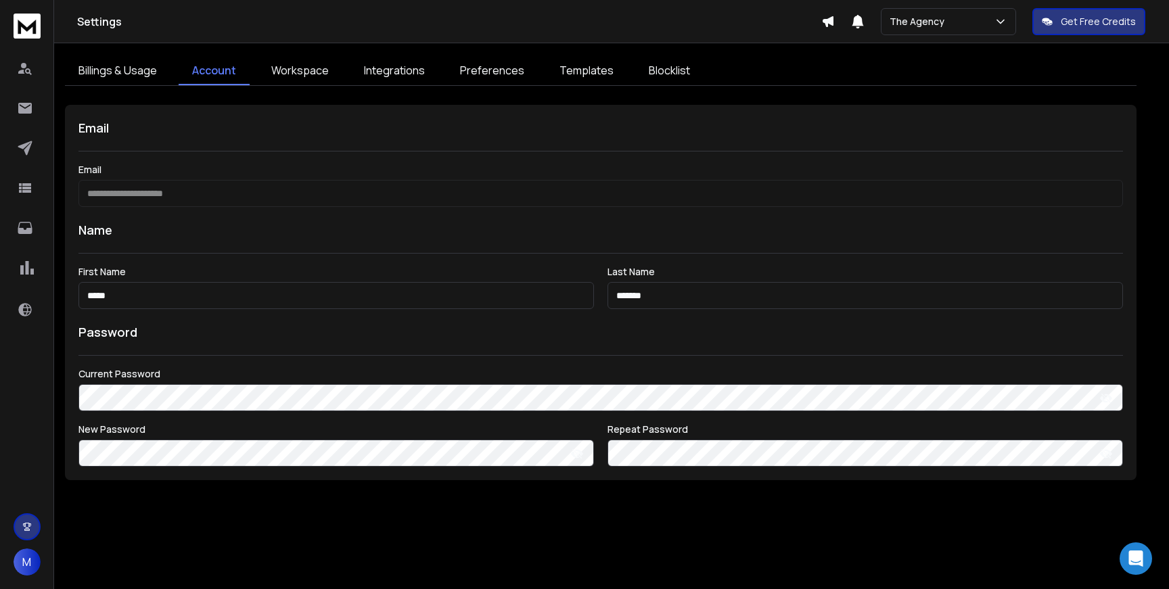
click at [118, 91] on div "**********" at bounding box center [601, 316] width 1072 height 519
click at [118, 68] on link "Billings & Usage" at bounding box center [118, 71] width 106 height 28
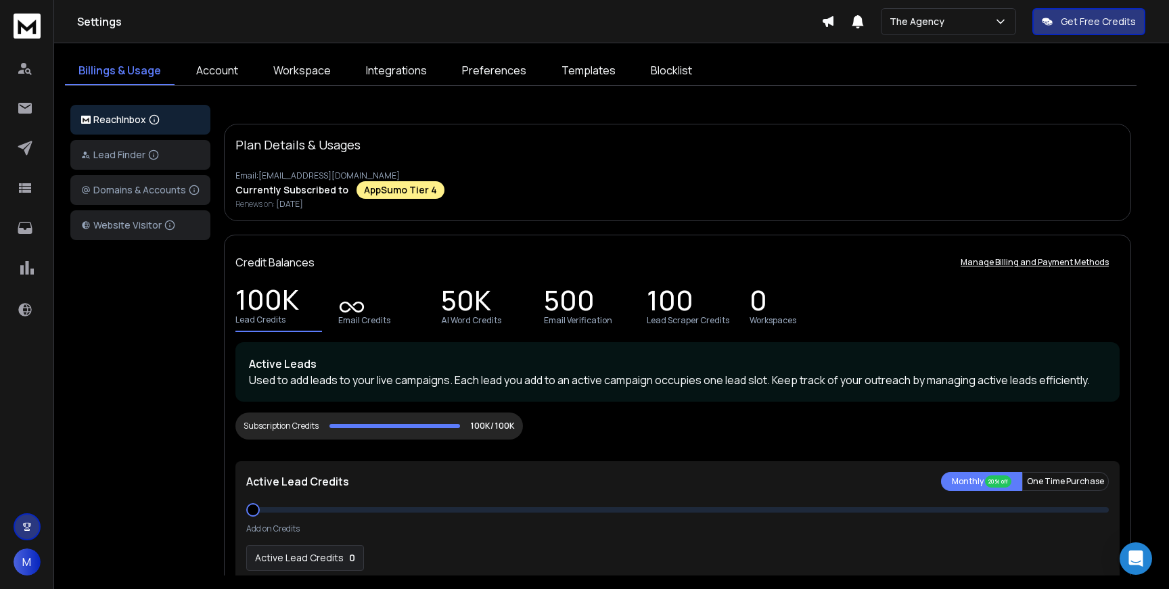
click at [357, 307] on icon "button" at bounding box center [351, 307] width 27 height 27
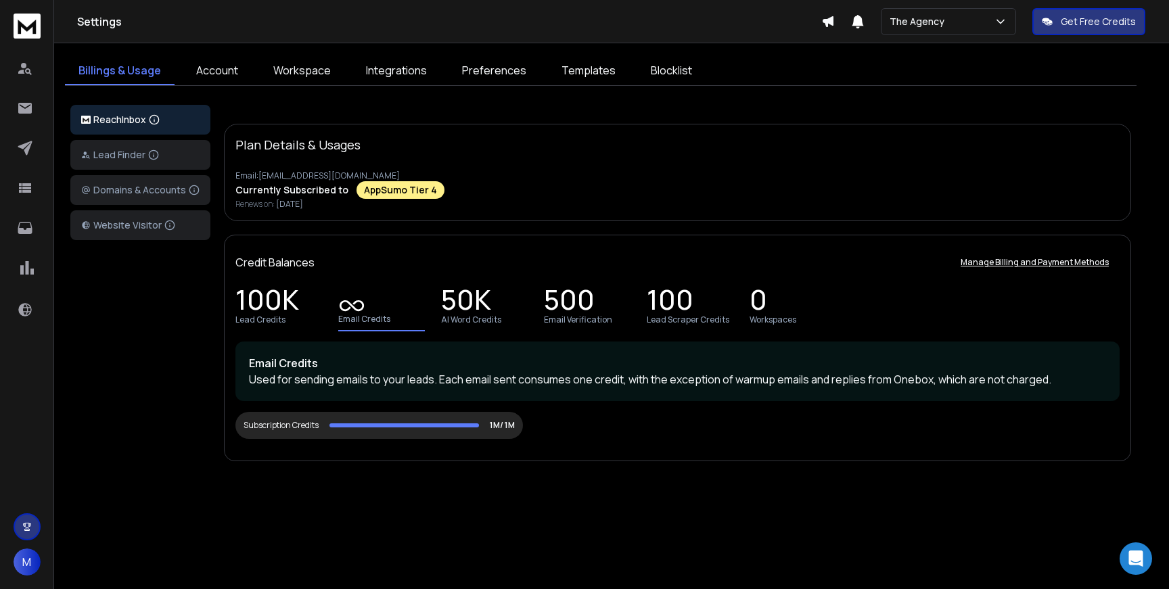
click at [267, 298] on p "100K" at bounding box center [267, 302] width 64 height 19
click at [368, 275] on div "Credit Balances Manage Billing and Payment Methods 100K Lead Credits Email Cred…" at bounding box center [677, 348] width 907 height 227
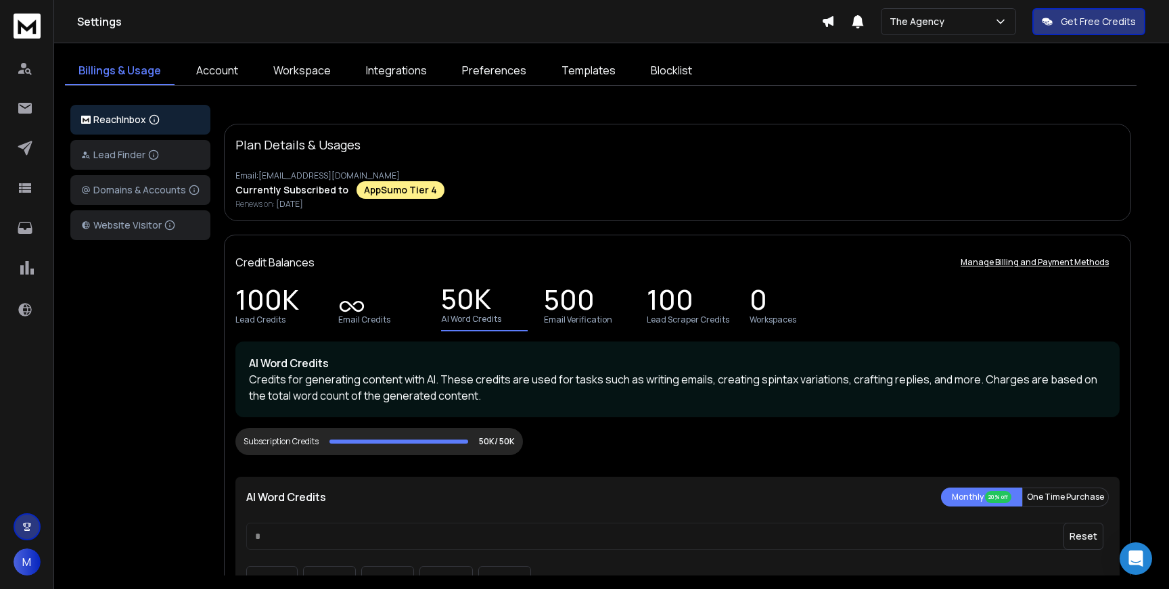
click at [455, 300] on p "50K" at bounding box center [466, 301] width 50 height 19
click at [552, 300] on p "500" at bounding box center [569, 302] width 51 height 19
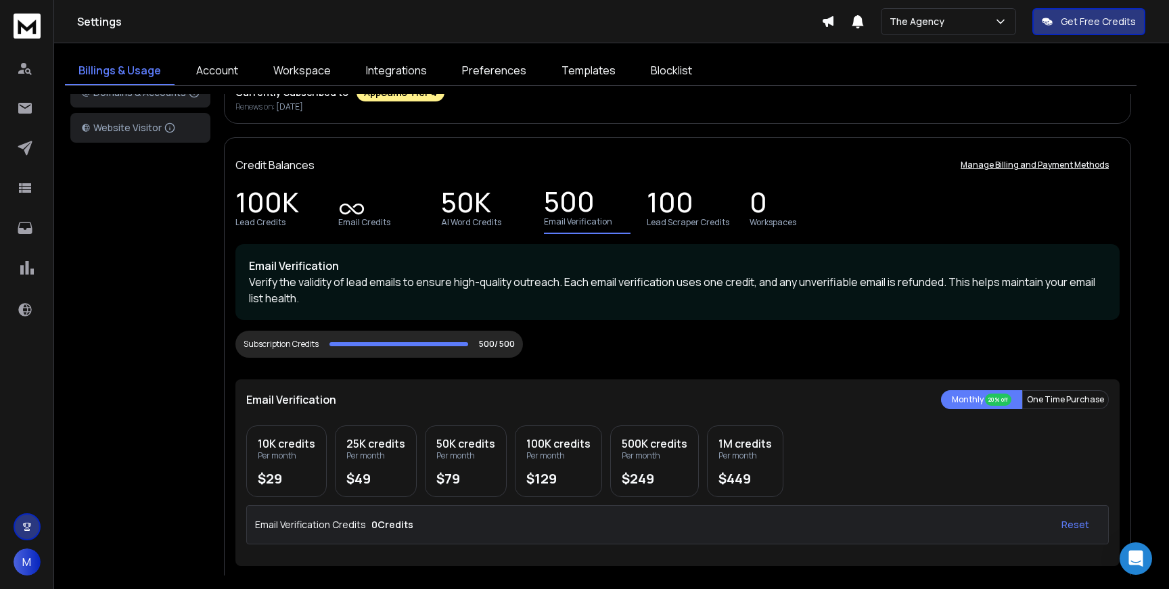
scroll to position [99, 0]
click at [1031, 392] on button "One Time Purchase" at bounding box center [1065, 398] width 87 height 19
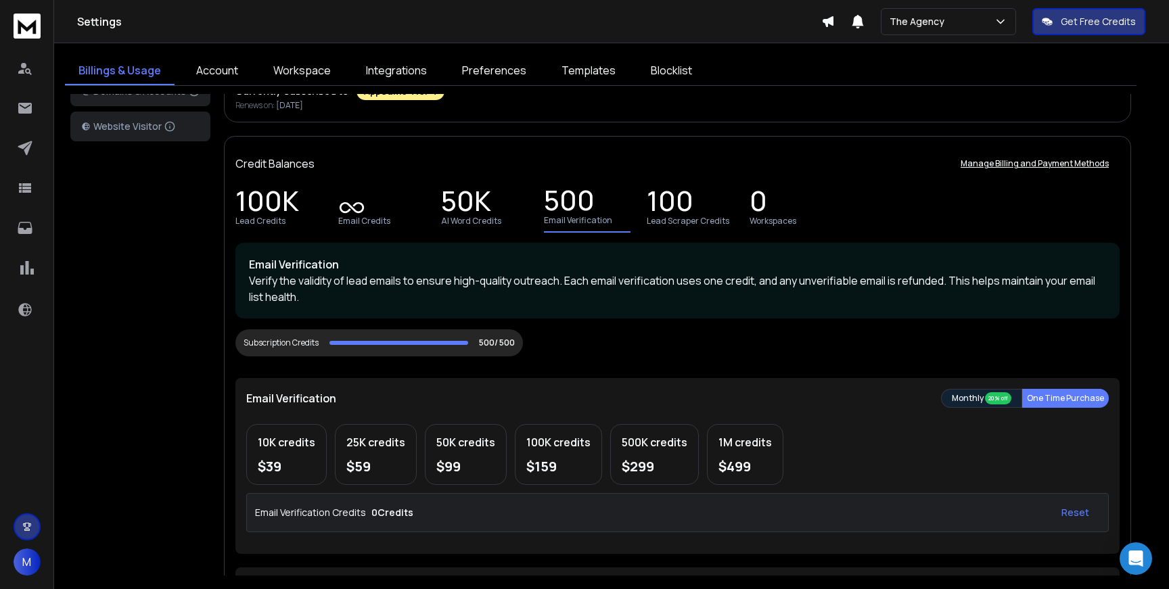
click at [971, 396] on button "Monthly 20% off" at bounding box center [981, 398] width 81 height 19
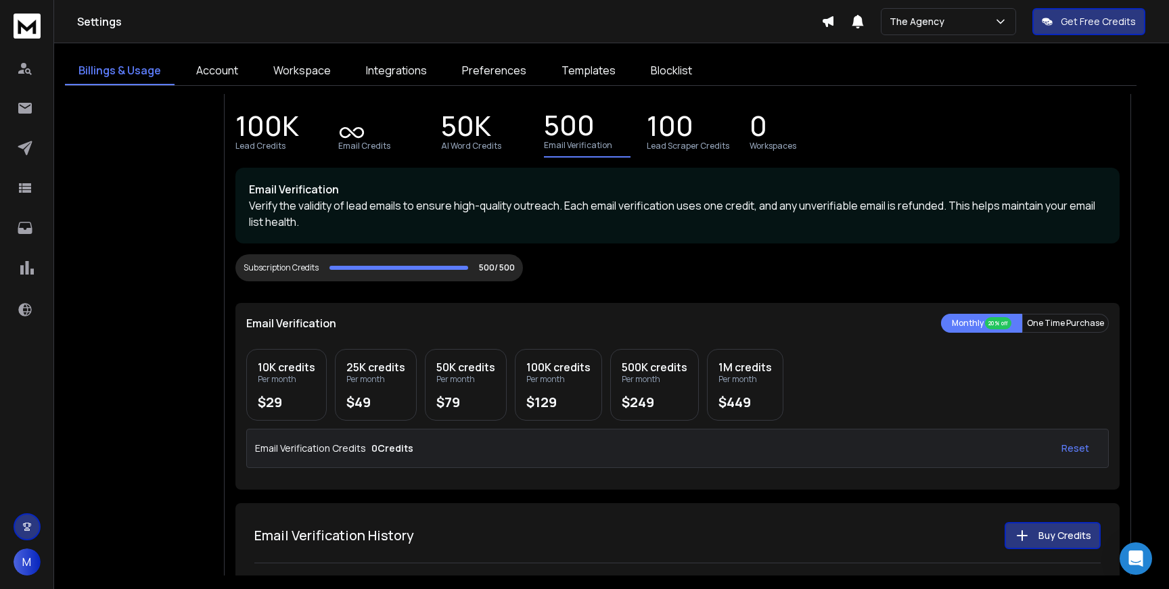
scroll to position [165, 0]
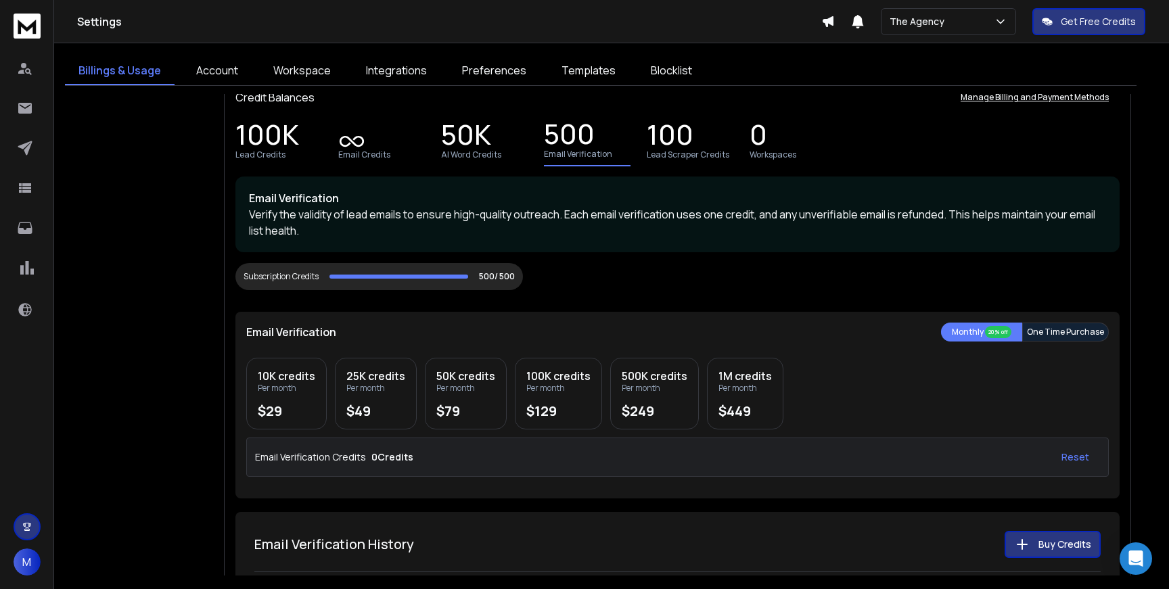
click at [1055, 333] on button "One Time Purchase" at bounding box center [1065, 332] width 87 height 19
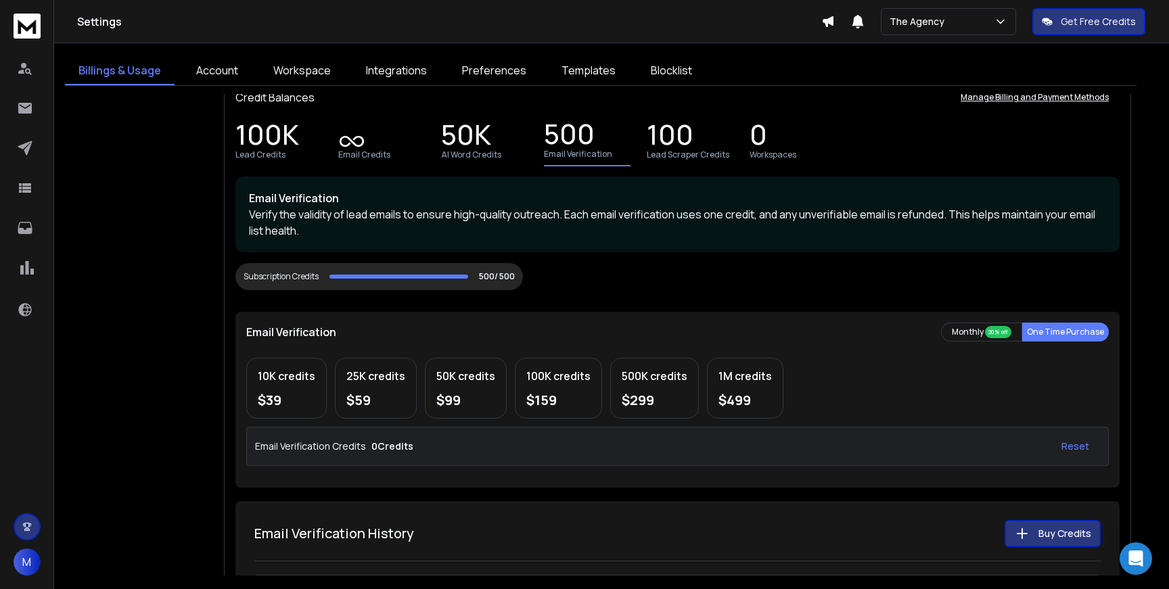
click at [212, 73] on link "Account" at bounding box center [217, 71] width 69 height 28
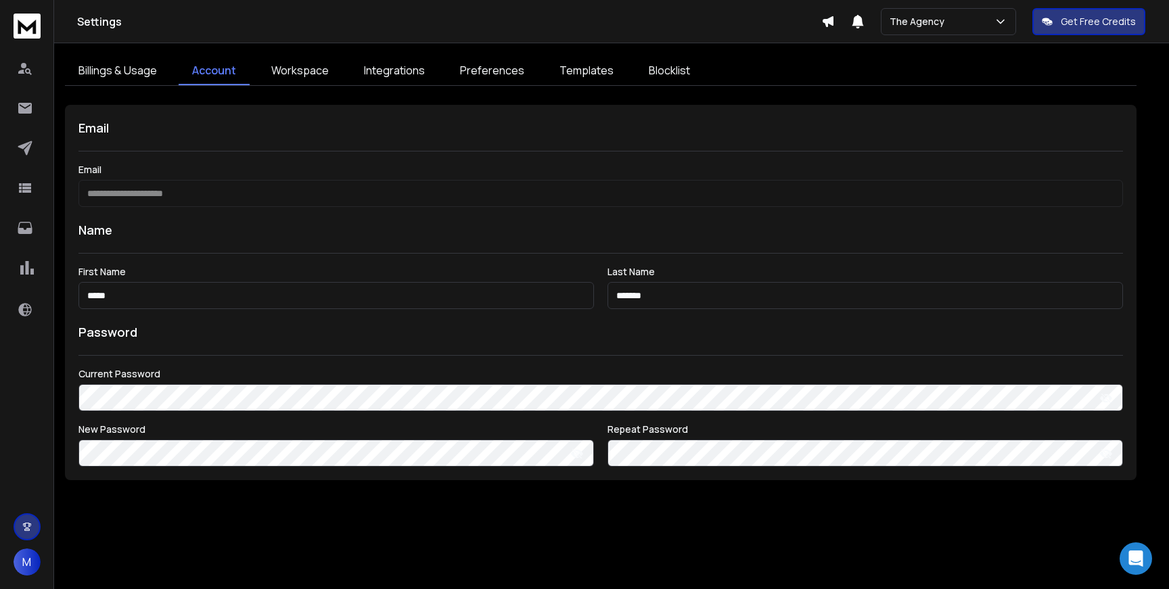
click at [288, 73] on link "Workspace" at bounding box center [300, 71] width 85 height 28
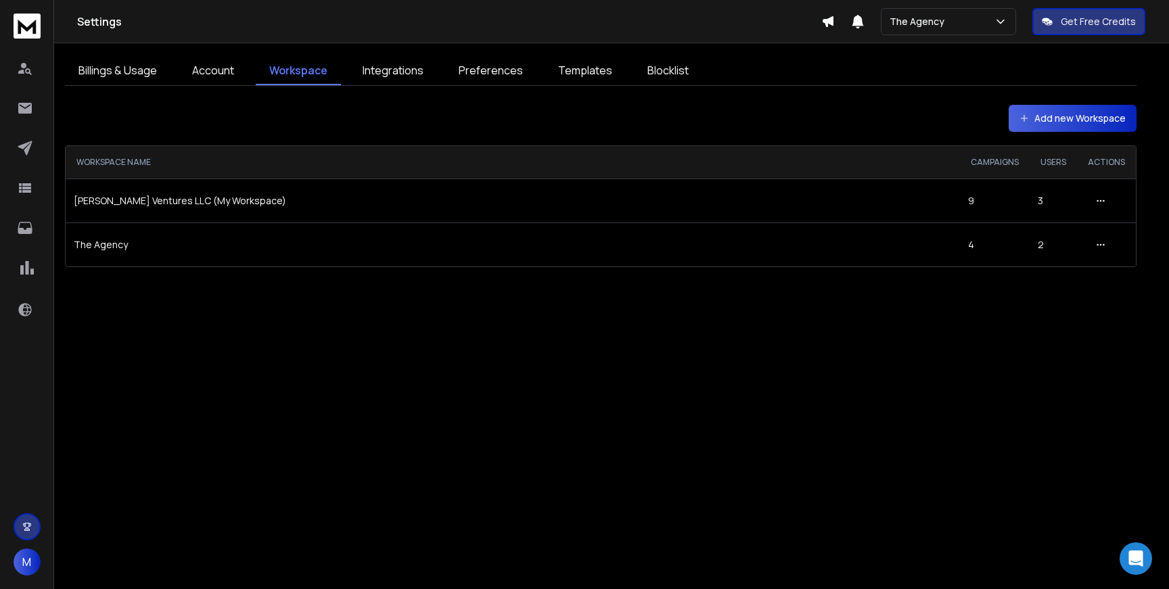
click at [408, 66] on link "Integrations" at bounding box center [393, 71] width 88 height 28
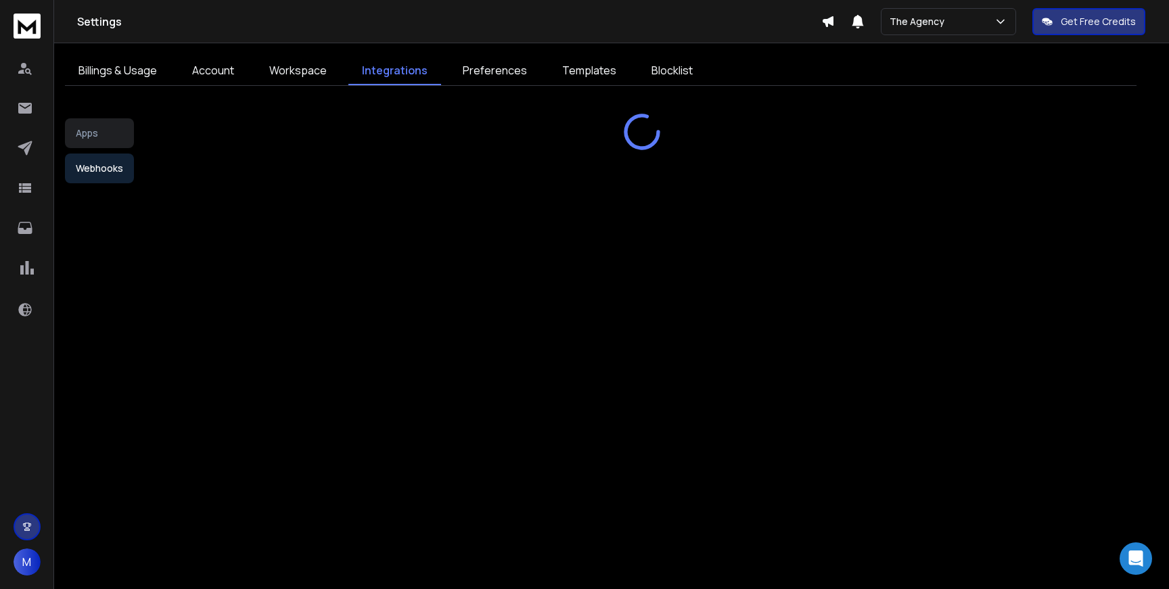
click at [87, 164] on button "Webhooks" at bounding box center [99, 169] width 69 height 30
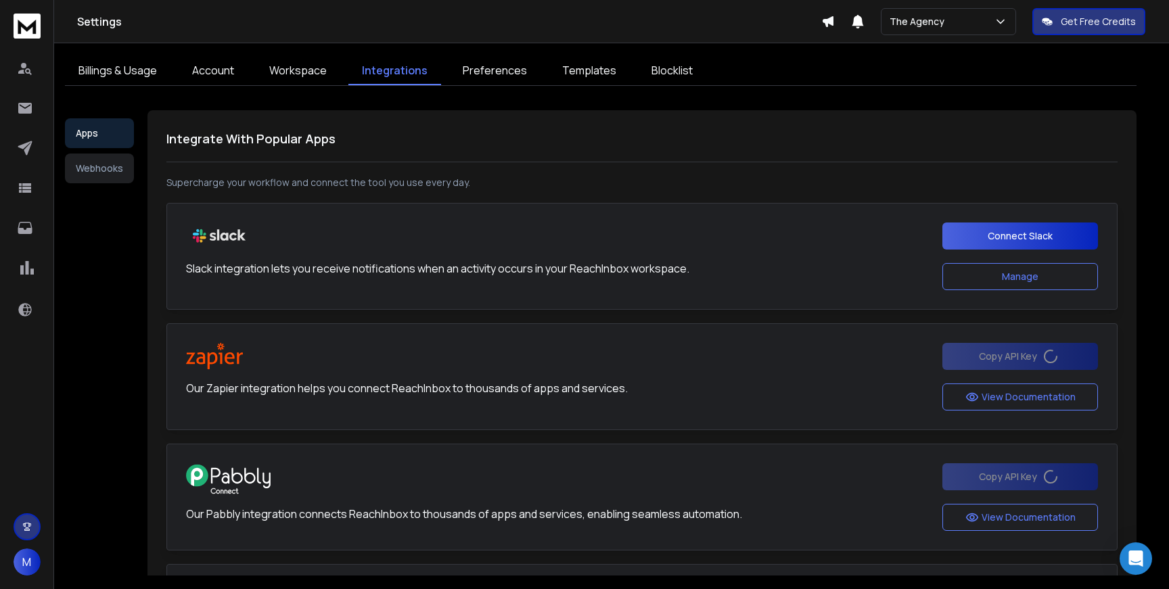
click at [87, 135] on button "Apps" at bounding box center [99, 133] width 69 height 30
